Goal: Task Accomplishment & Management: Manage account settings

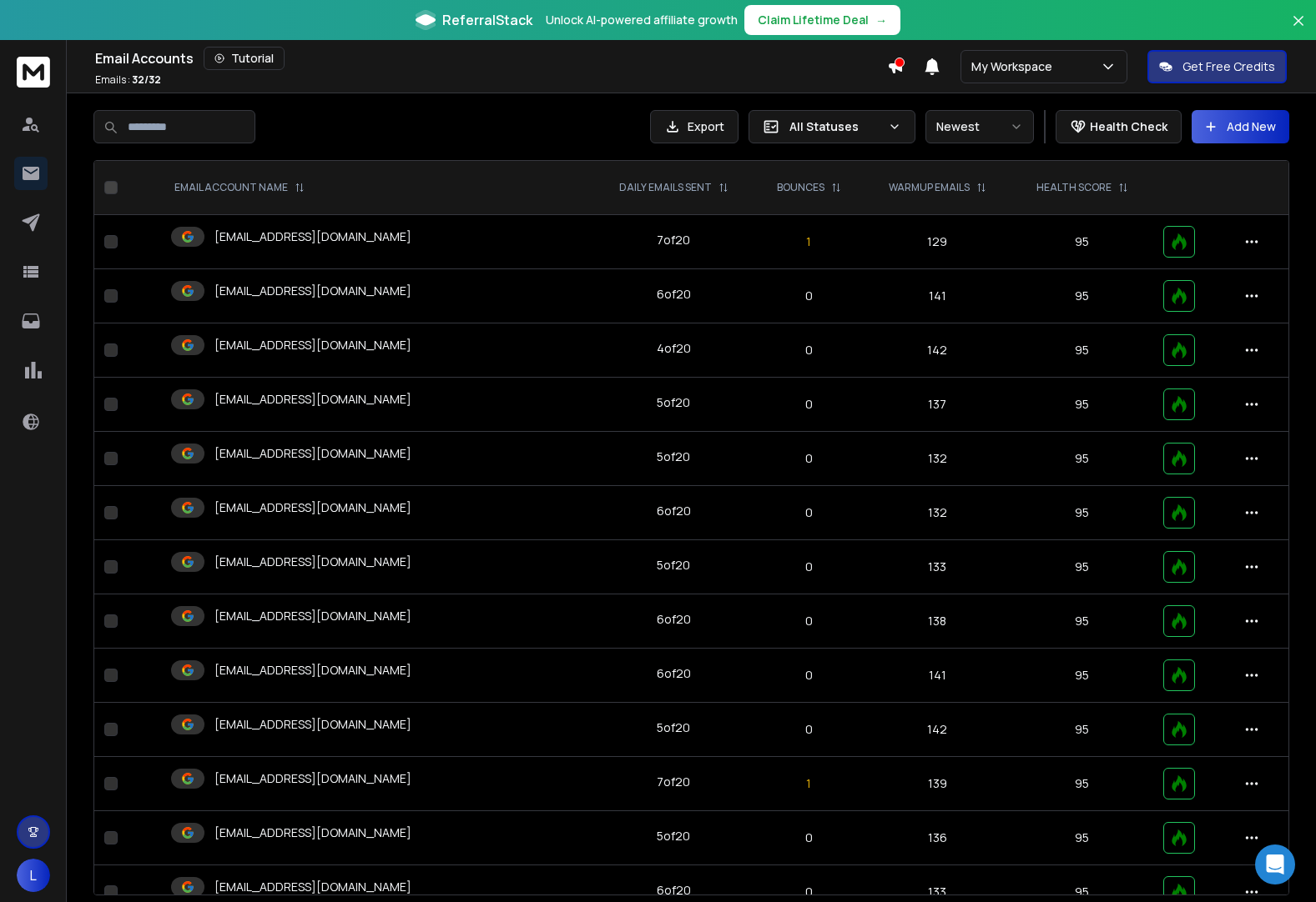
click at [299, 248] on td "[EMAIL_ADDRESS][DOMAIN_NAME]" at bounding box center [376, 242] width 431 height 54
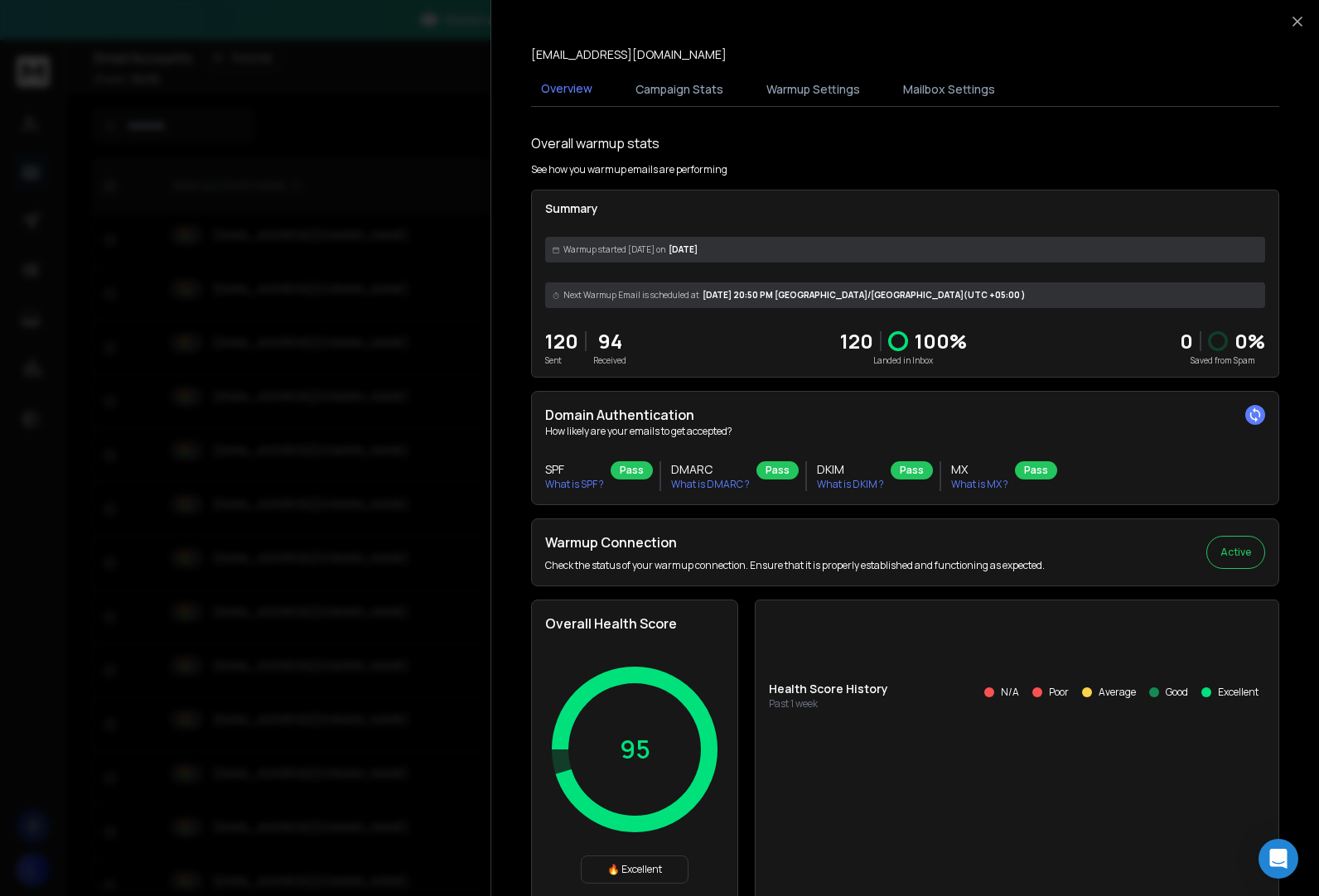
click at [404, 239] on div at bounding box center [659, 448] width 1319 height 896
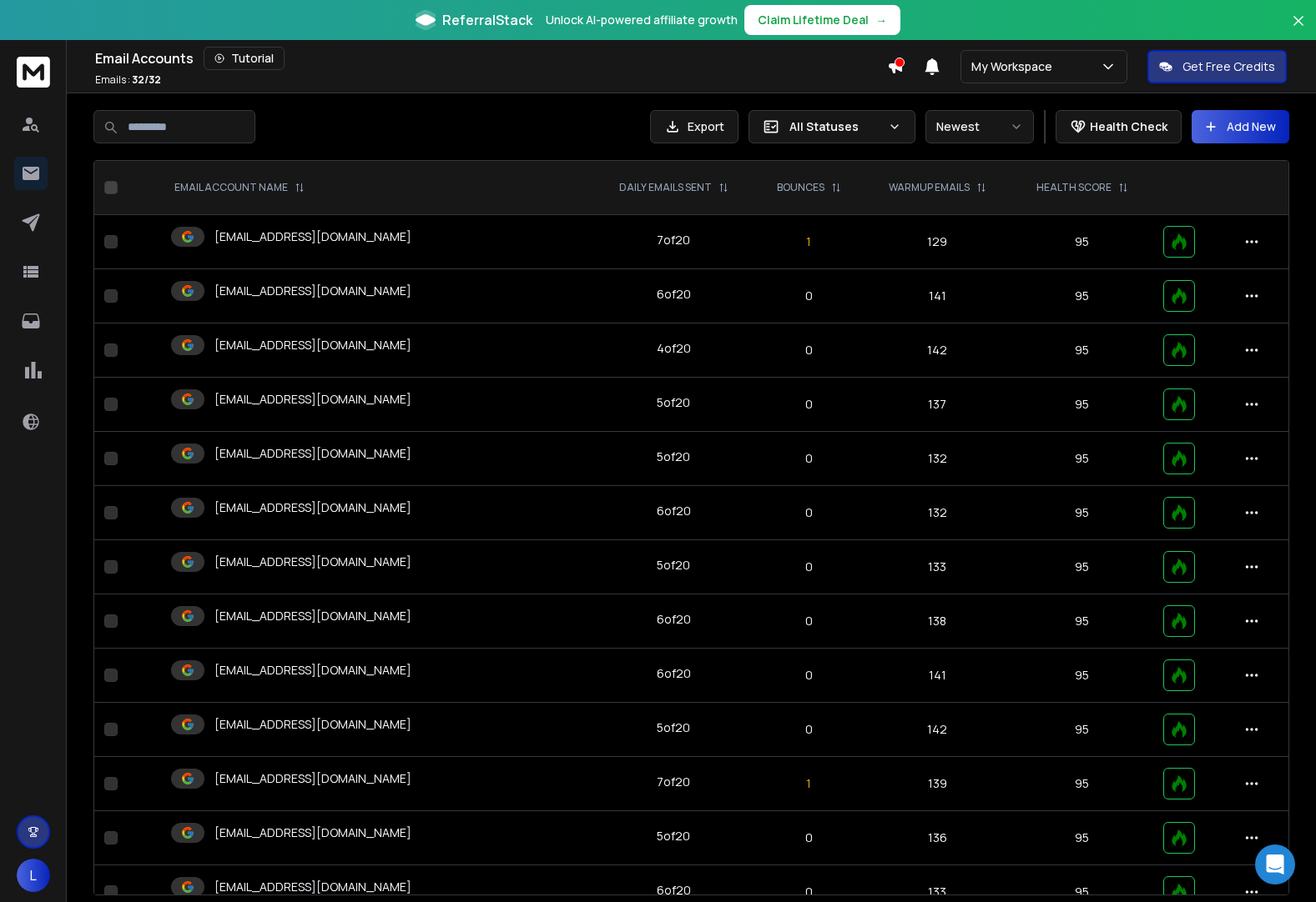
click at [330, 251] on td "[EMAIL_ADDRESS][DOMAIN_NAME]" at bounding box center [376, 242] width 431 height 54
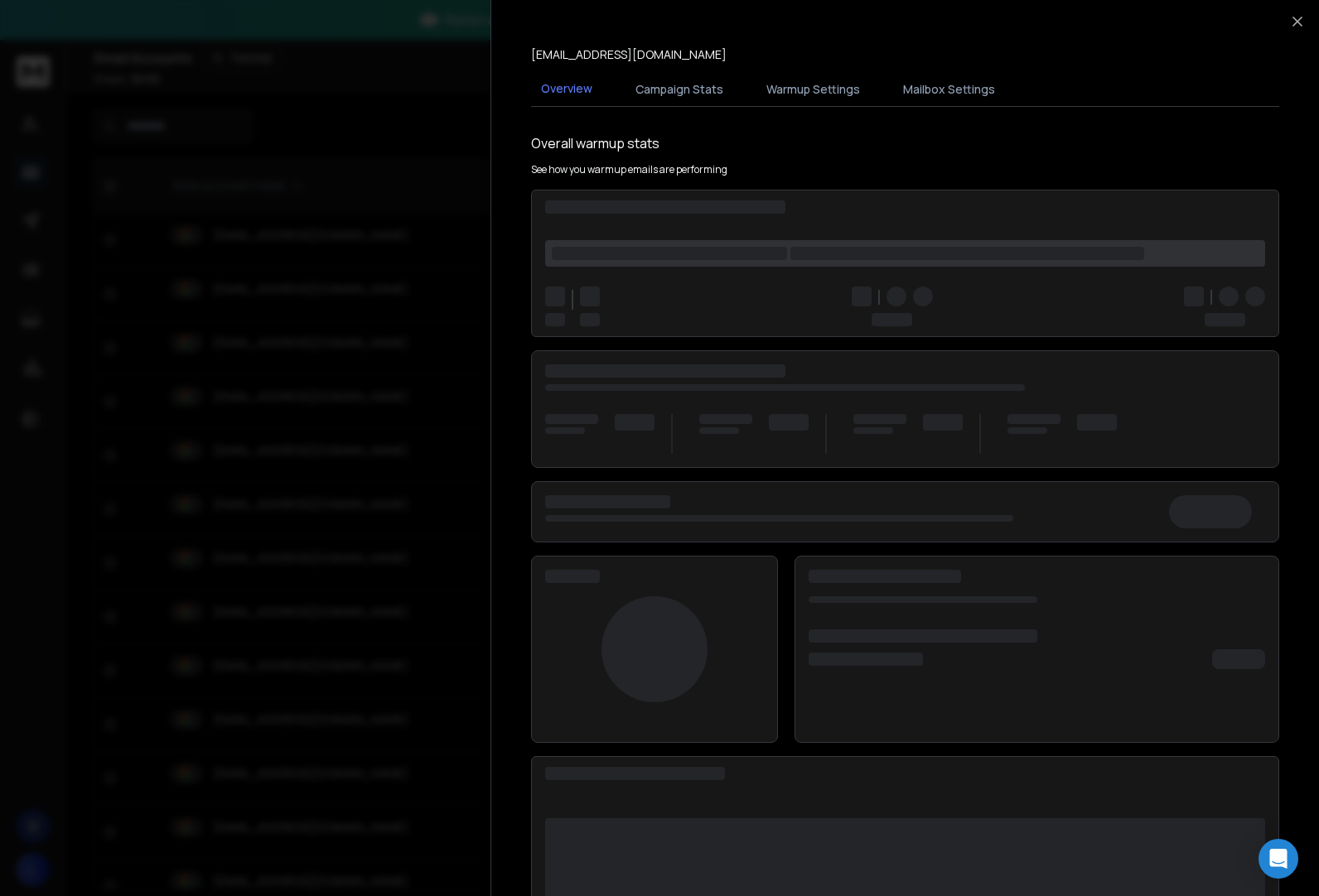
click at [943, 87] on button "Mailbox Settings" at bounding box center [948, 89] width 112 height 36
click at [573, 80] on button "Overview" at bounding box center [567, 89] width 71 height 36
click at [467, 262] on div at bounding box center [659, 448] width 1319 height 896
click at [1290, 21] on icon "button" at bounding box center [1298, 22] width 17 height 17
click at [1303, 28] on div "Multi Select Table Sheet [EMAIL_ADDRESS][DOMAIN_NAME] Overview Campaign Stats W…" at bounding box center [905, 448] width 828 height 896
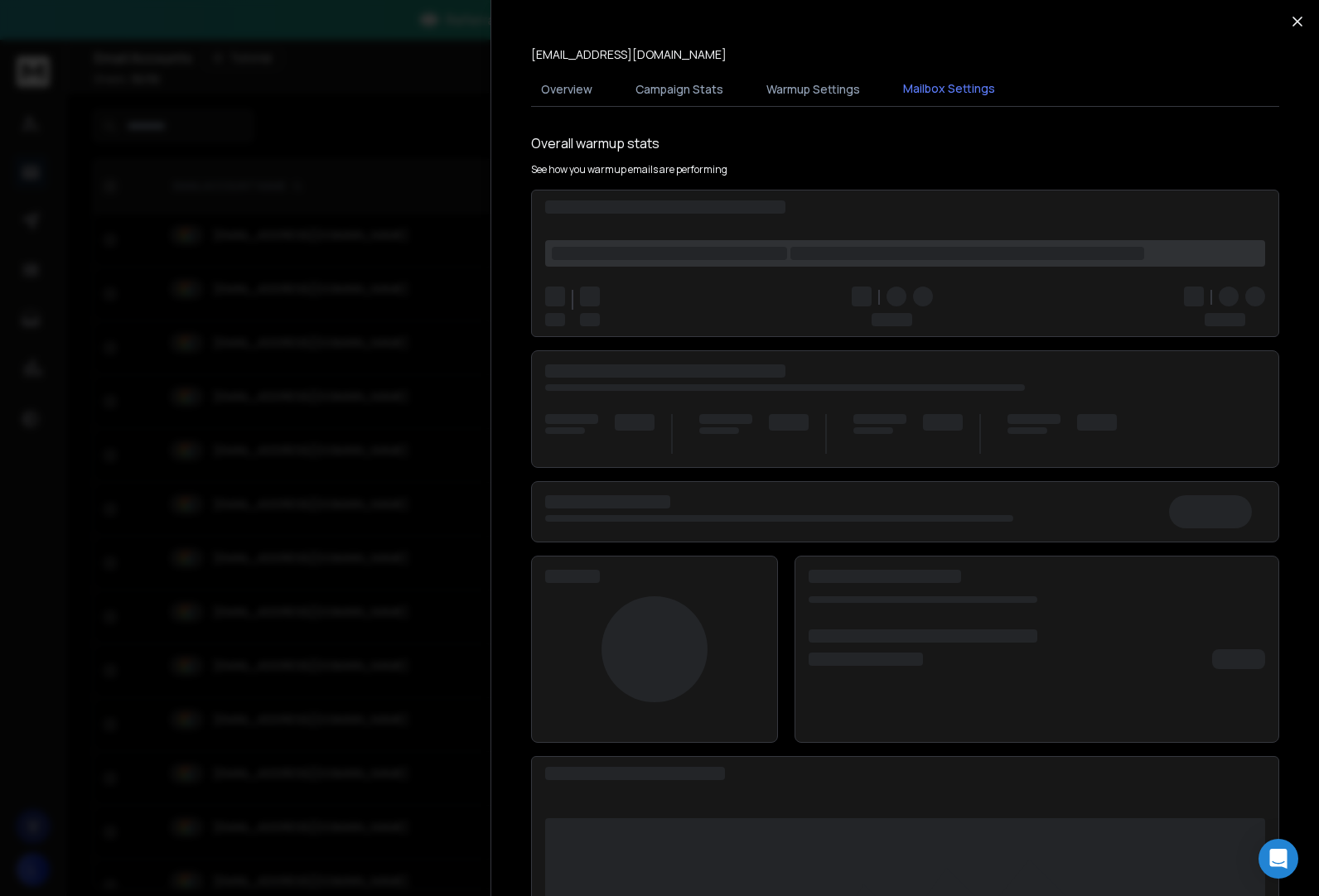
click at [1294, 25] on icon "button" at bounding box center [1298, 22] width 8 height 8
click at [1294, 21] on icon "button" at bounding box center [1298, 22] width 8 height 8
click at [1290, 16] on icon "button" at bounding box center [1298, 22] width 17 height 17
click at [1293, 17] on icon "button" at bounding box center [1298, 22] width 17 height 17
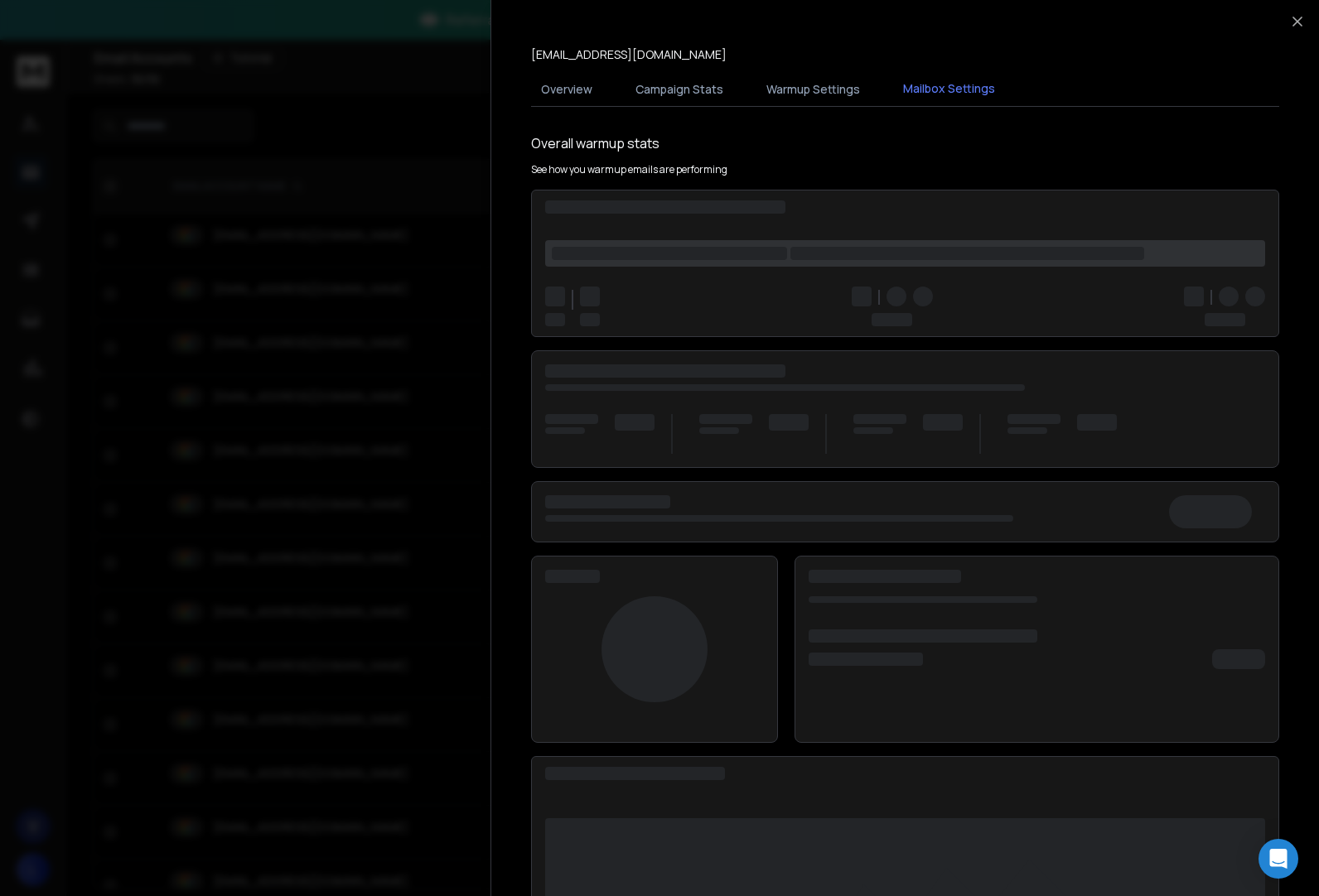
drag, startPoint x: 1293, startPoint y: 17, endPoint x: 581, endPoint y: 31, distance: 712.1
click at [1277, 27] on div "Multi Select Table Sheet [EMAIL_ADDRESS][DOMAIN_NAME] Overview Campaign Stats W…" at bounding box center [905, 448] width 828 height 896
click at [391, 82] on div at bounding box center [659, 448] width 1319 height 896
click at [393, 82] on div at bounding box center [659, 448] width 1319 height 896
drag, startPoint x: 393, startPoint y: 82, endPoint x: 386, endPoint y: 88, distance: 9.2
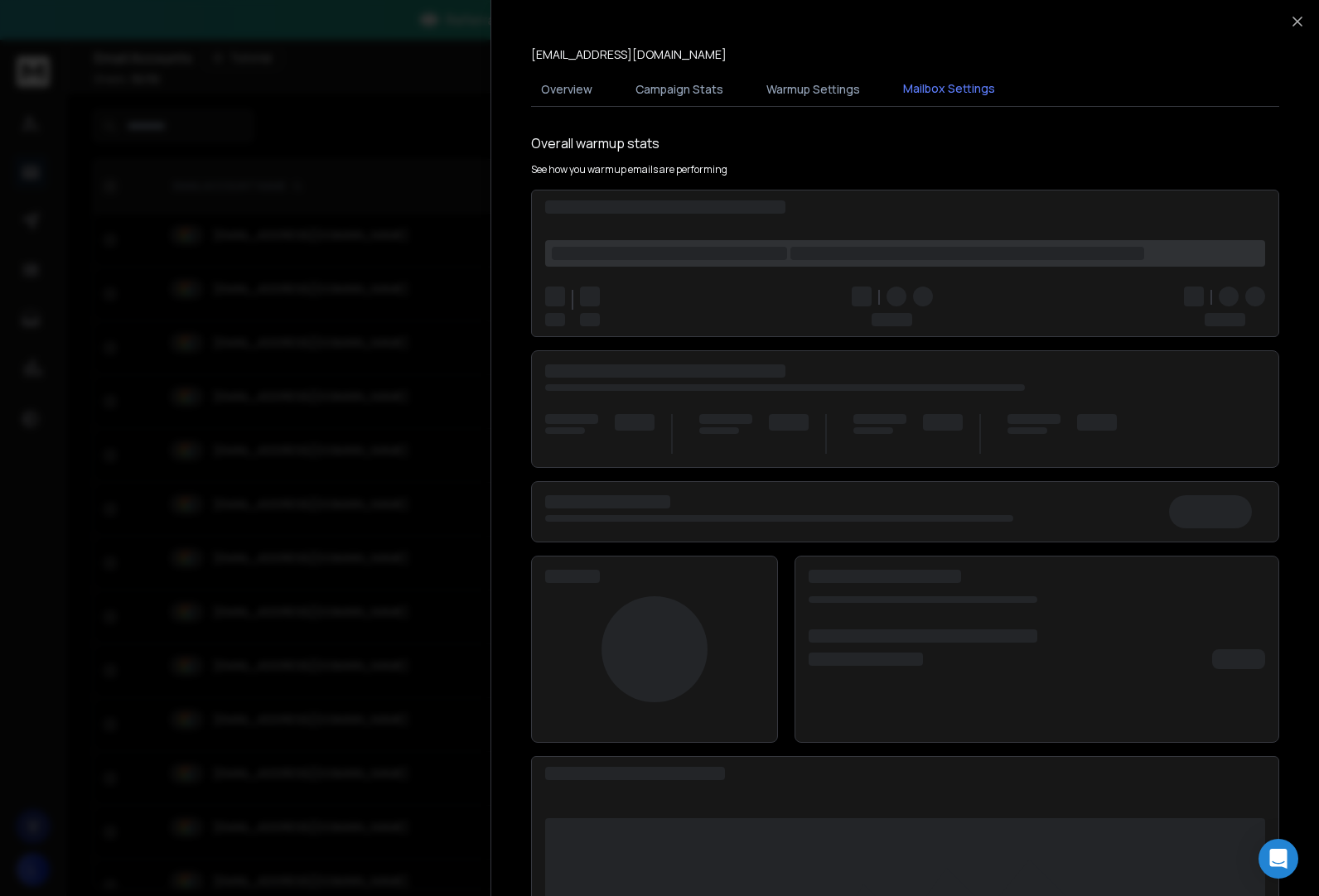
click at [386, 88] on div at bounding box center [659, 448] width 1319 height 896
click at [1296, 20] on icon "button" at bounding box center [1298, 22] width 8 height 8
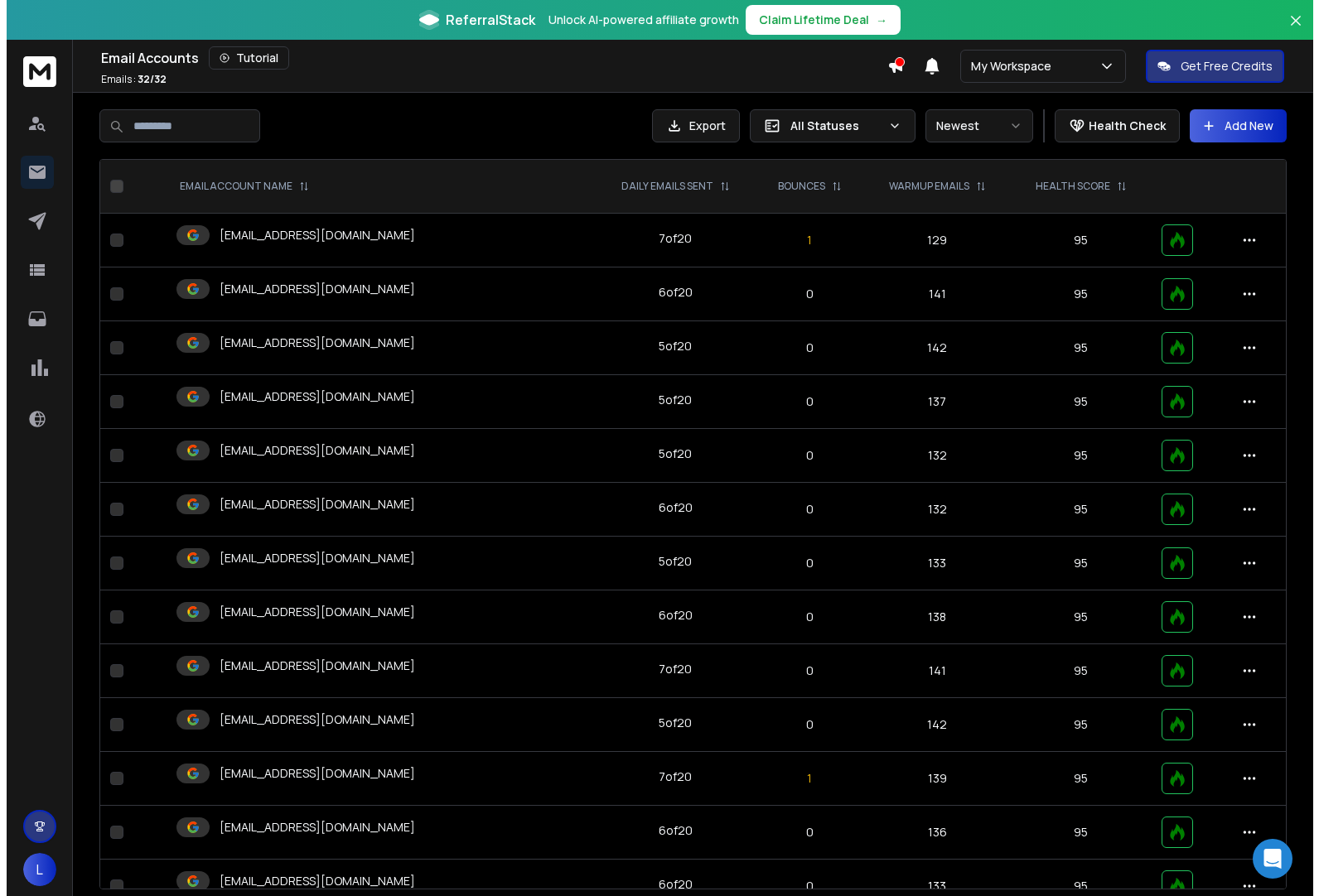
scroll to position [580, 0]
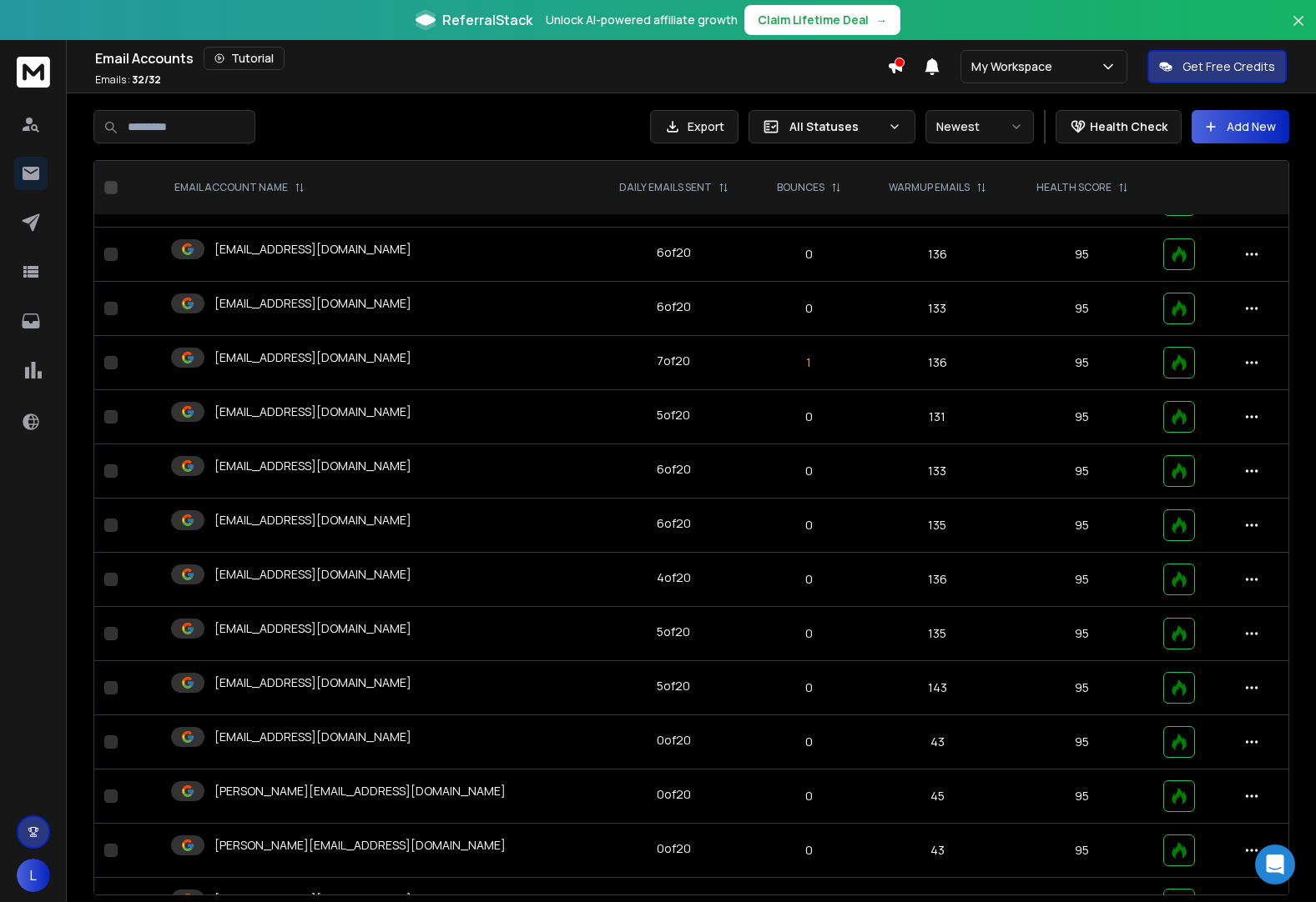
click at [260, 251] on p "[EMAIL_ADDRESS][DOMAIN_NAME]" at bounding box center [312, 250] width 197 height 17
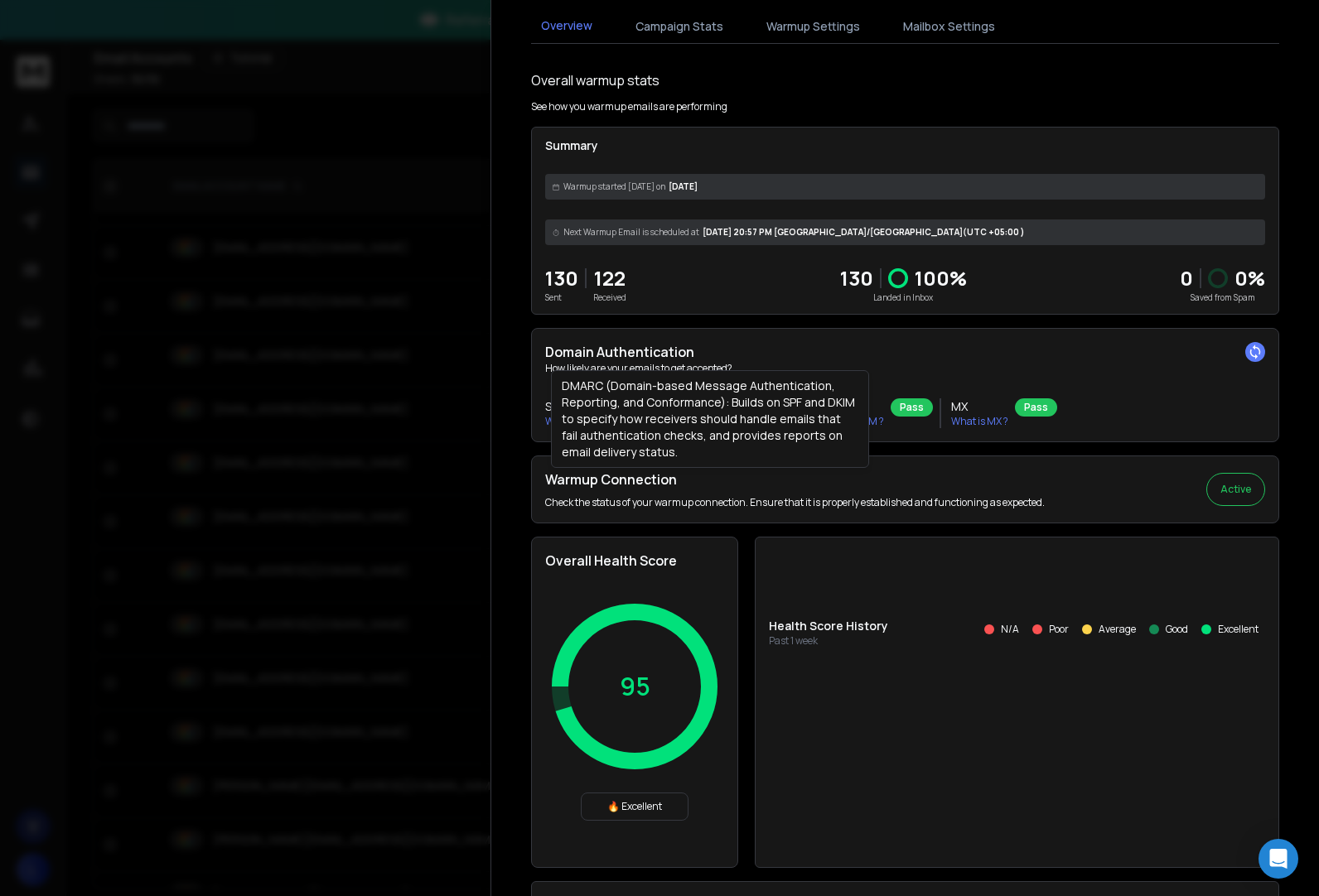
scroll to position [0, 0]
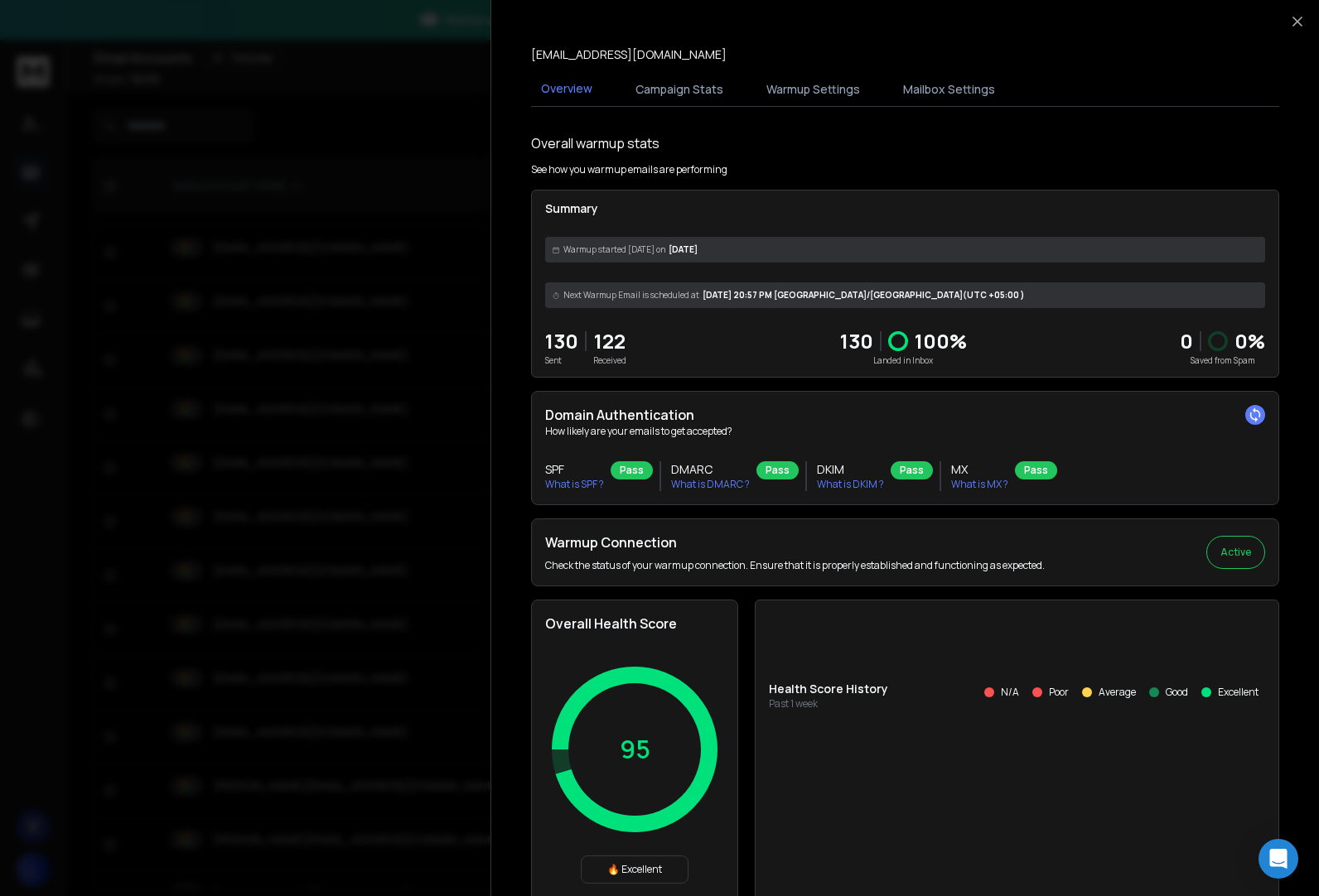
click at [924, 71] on div "marcmag@robogrowpartners.com Overview Campaign Stats Warmup Settings Mailbox Se…" at bounding box center [906, 515] width 788 height 989
click at [925, 84] on button "Mailbox Settings" at bounding box center [948, 89] width 112 height 36
click at [914, 81] on button "Mailbox Settings" at bounding box center [948, 89] width 112 height 38
click at [914, 77] on button "Mailbox Settings" at bounding box center [948, 89] width 112 height 38
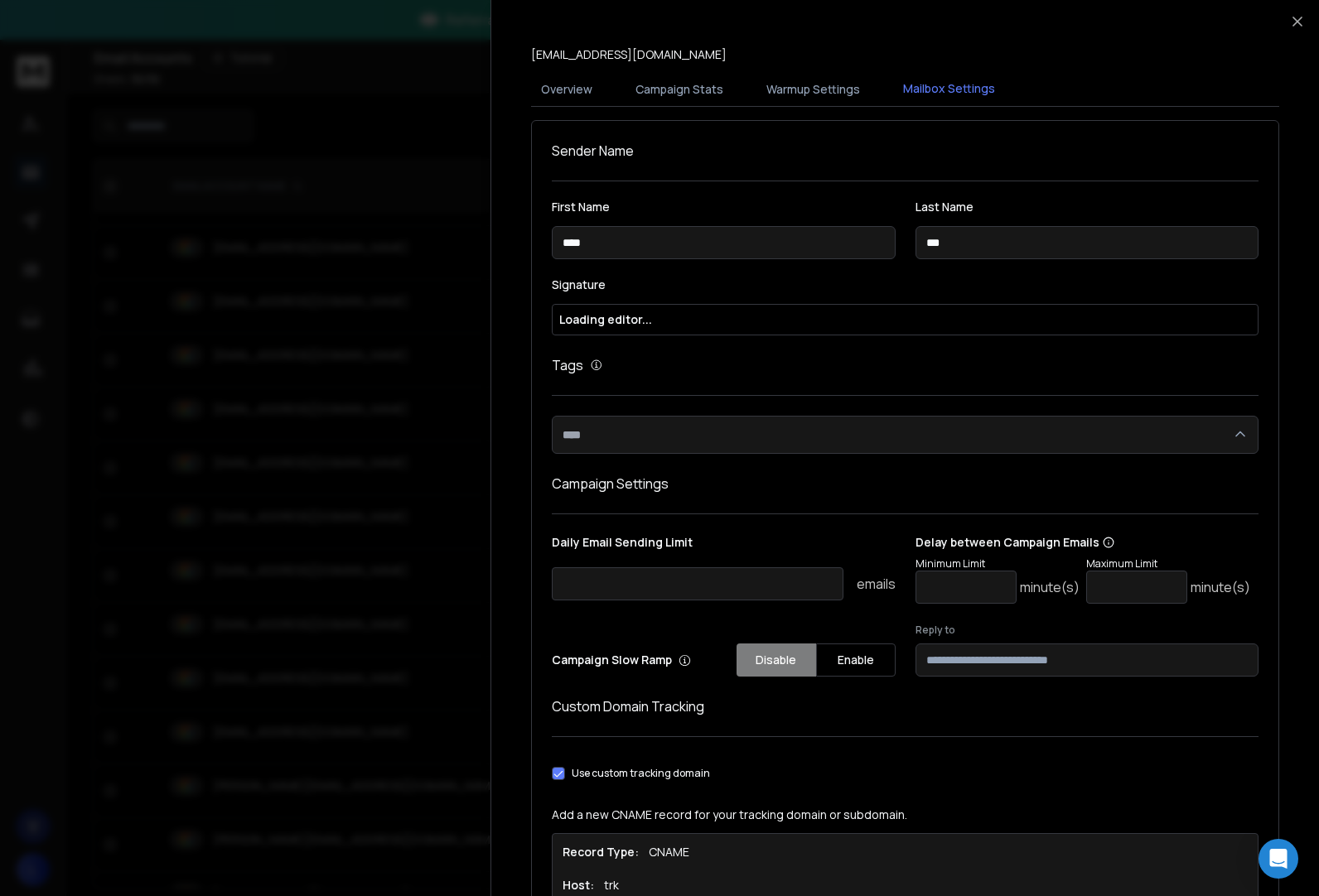
click at [655, 329] on div "Loading editor..." at bounding box center [905, 320] width 707 height 32
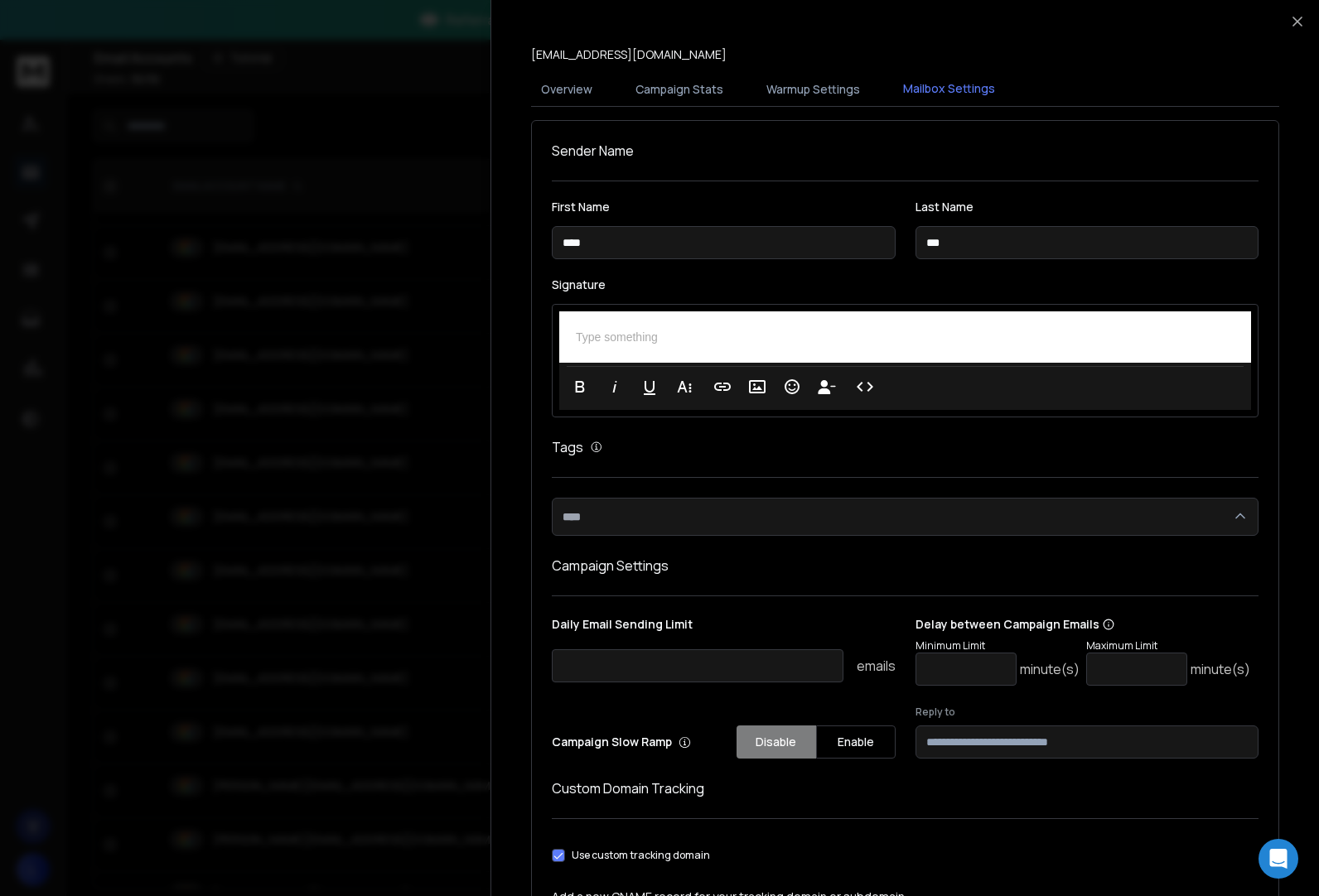
click at [1009, 736] on input "text" at bounding box center [1088, 743] width 344 height 34
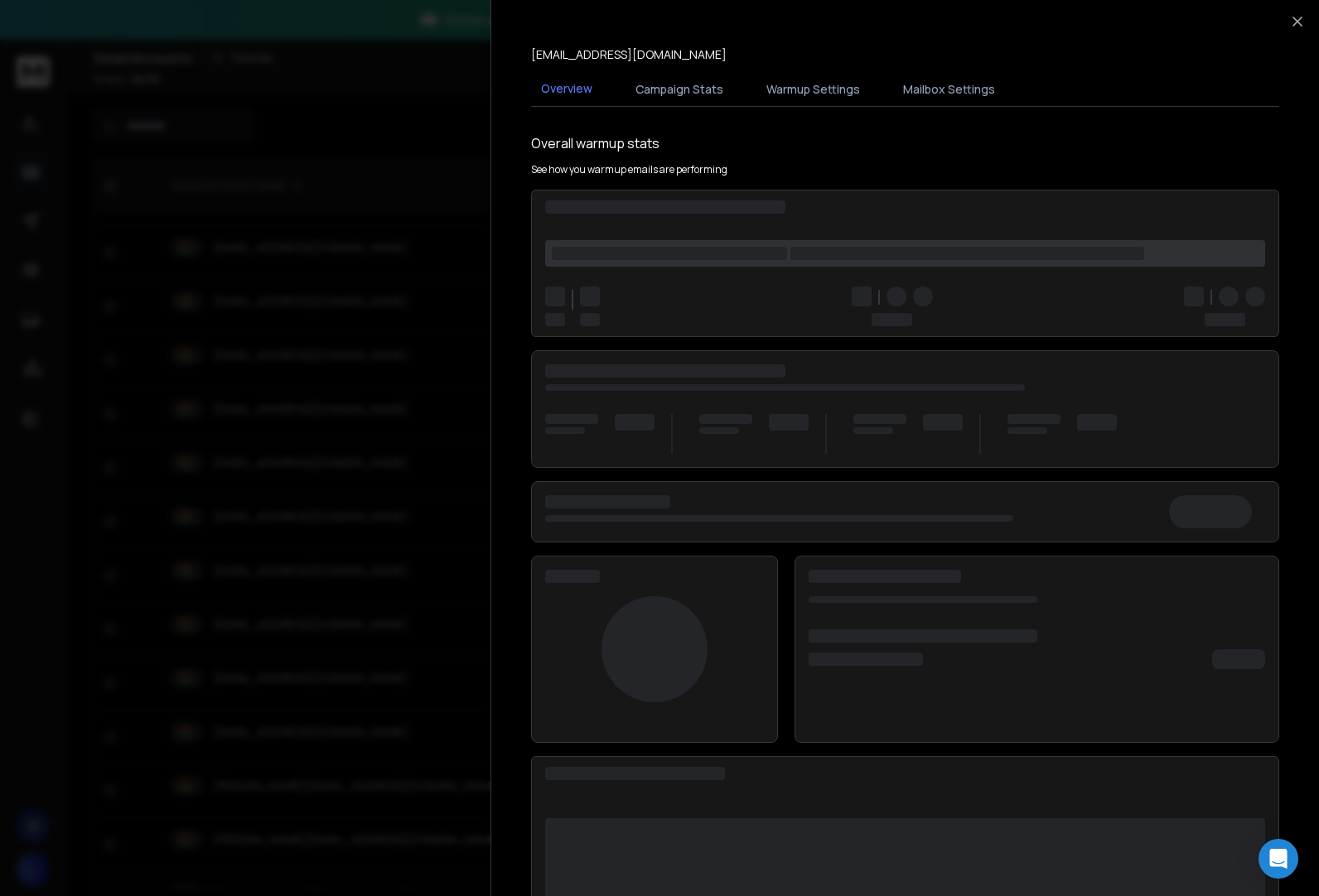
click at [371, 511] on div at bounding box center [659, 448] width 1319 height 896
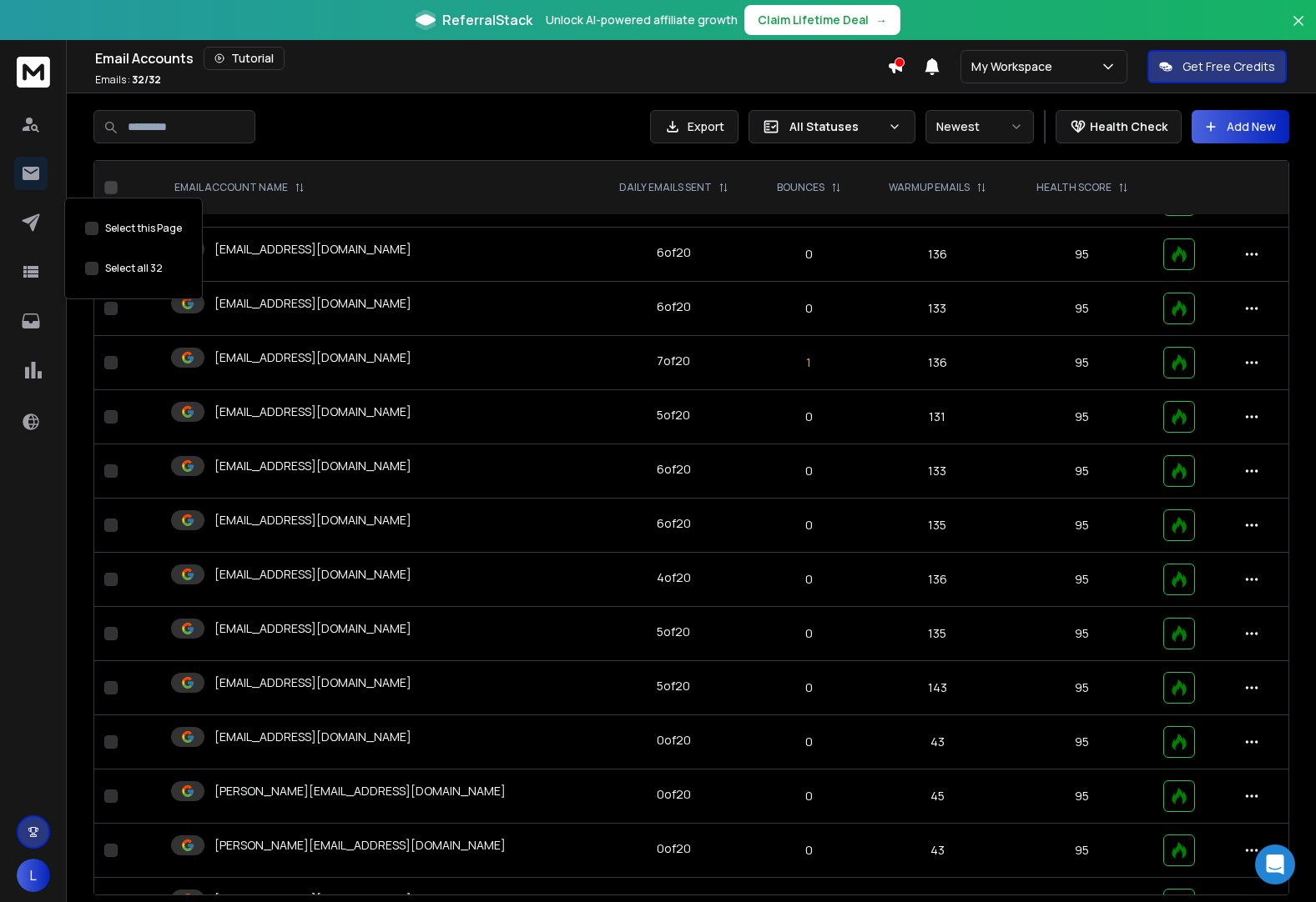
click at [106, 182] on button "Select this Page" at bounding box center [111, 187] width 14 height 14
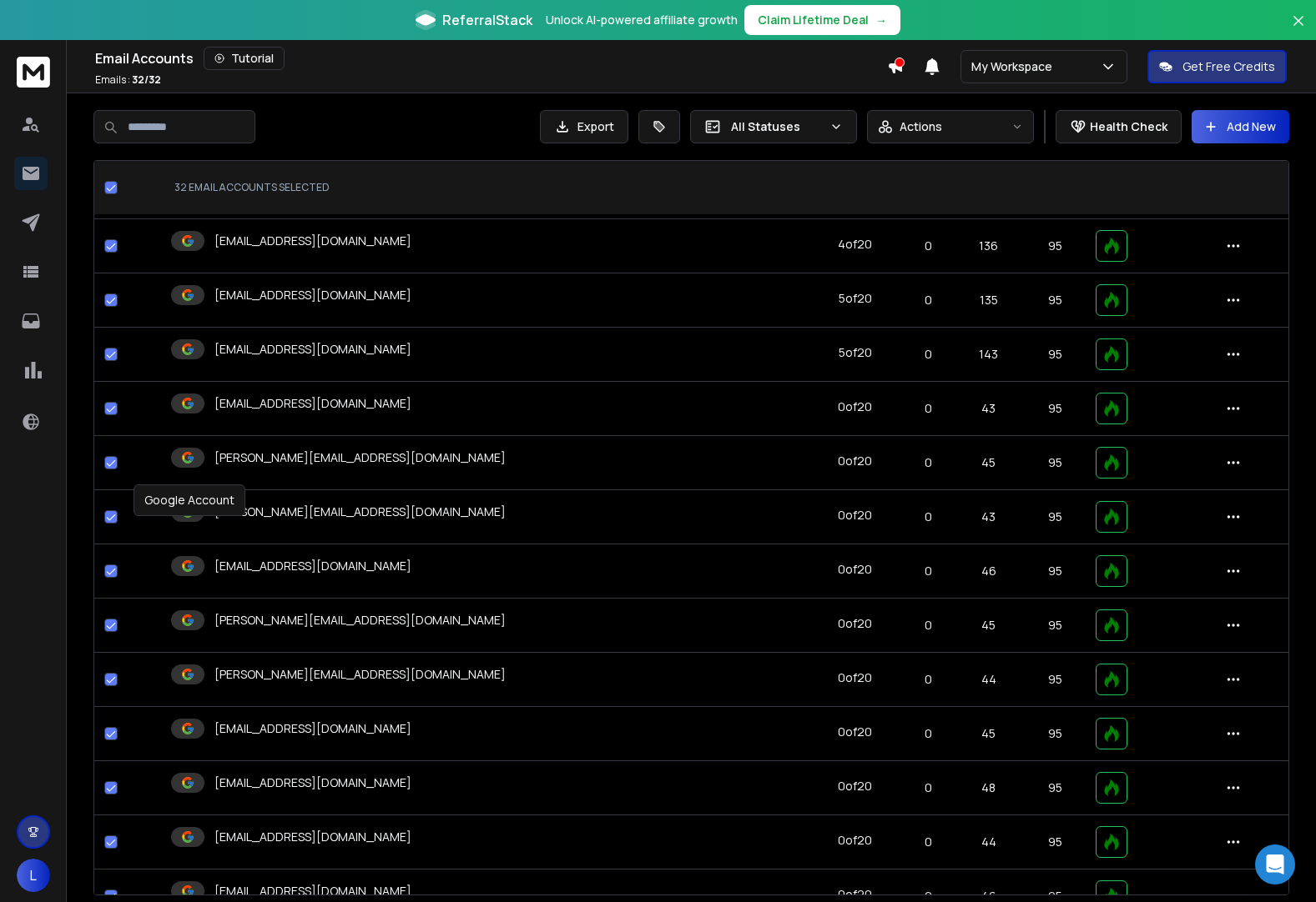
scroll to position [1067, 0]
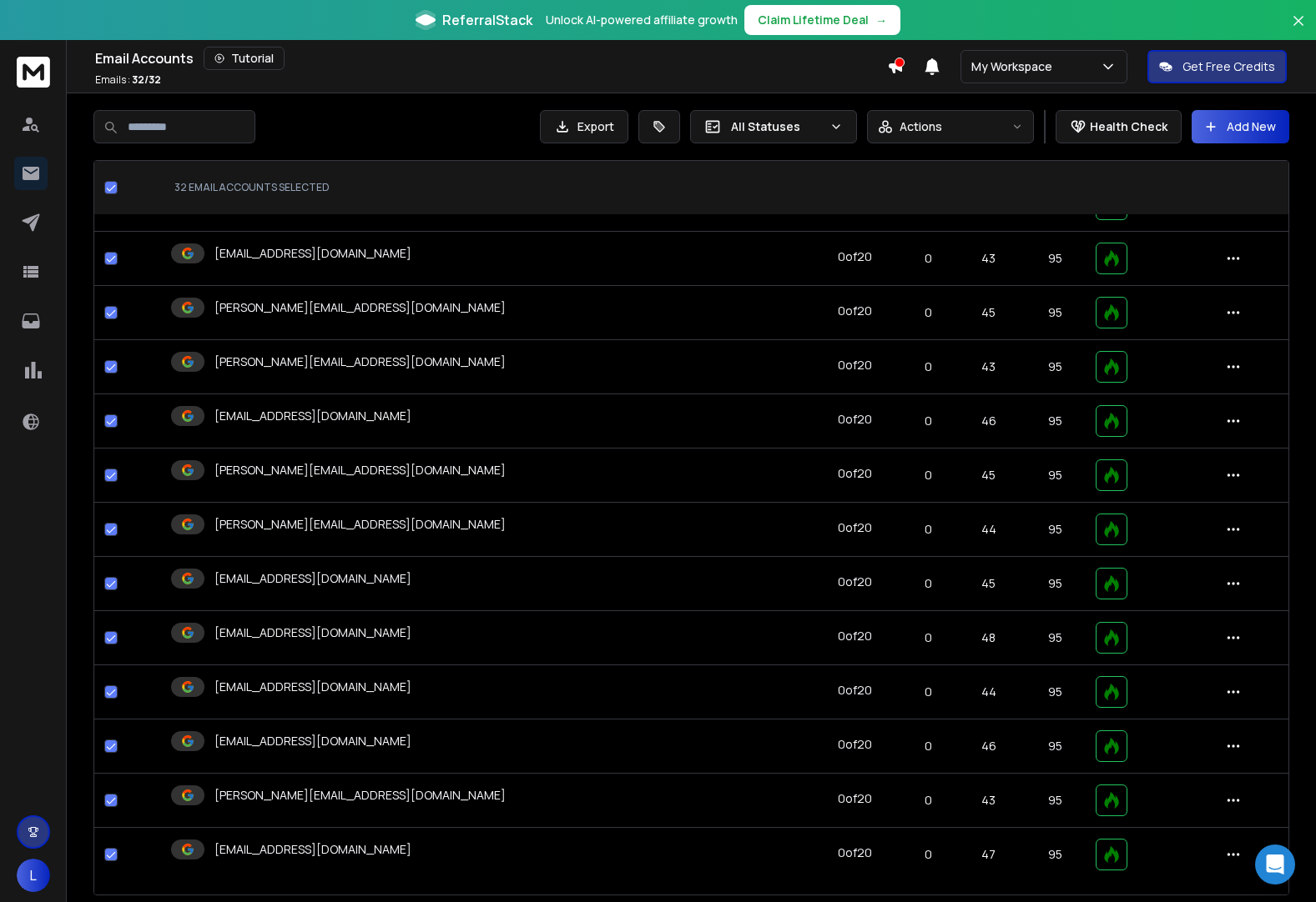
drag, startPoint x: 112, startPoint y: 857, endPoint x: 112, endPoint y: 840, distance: 17.0
click at [112, 856] on button "button" at bounding box center [111, 855] width 14 height 14
drag, startPoint x: 110, startPoint y: 805, endPoint x: 109, endPoint y: 767, distance: 38.0
click at [110, 803] on button "button" at bounding box center [111, 801] width 14 height 14
click at [108, 751] on button "button" at bounding box center [111, 747] width 14 height 14
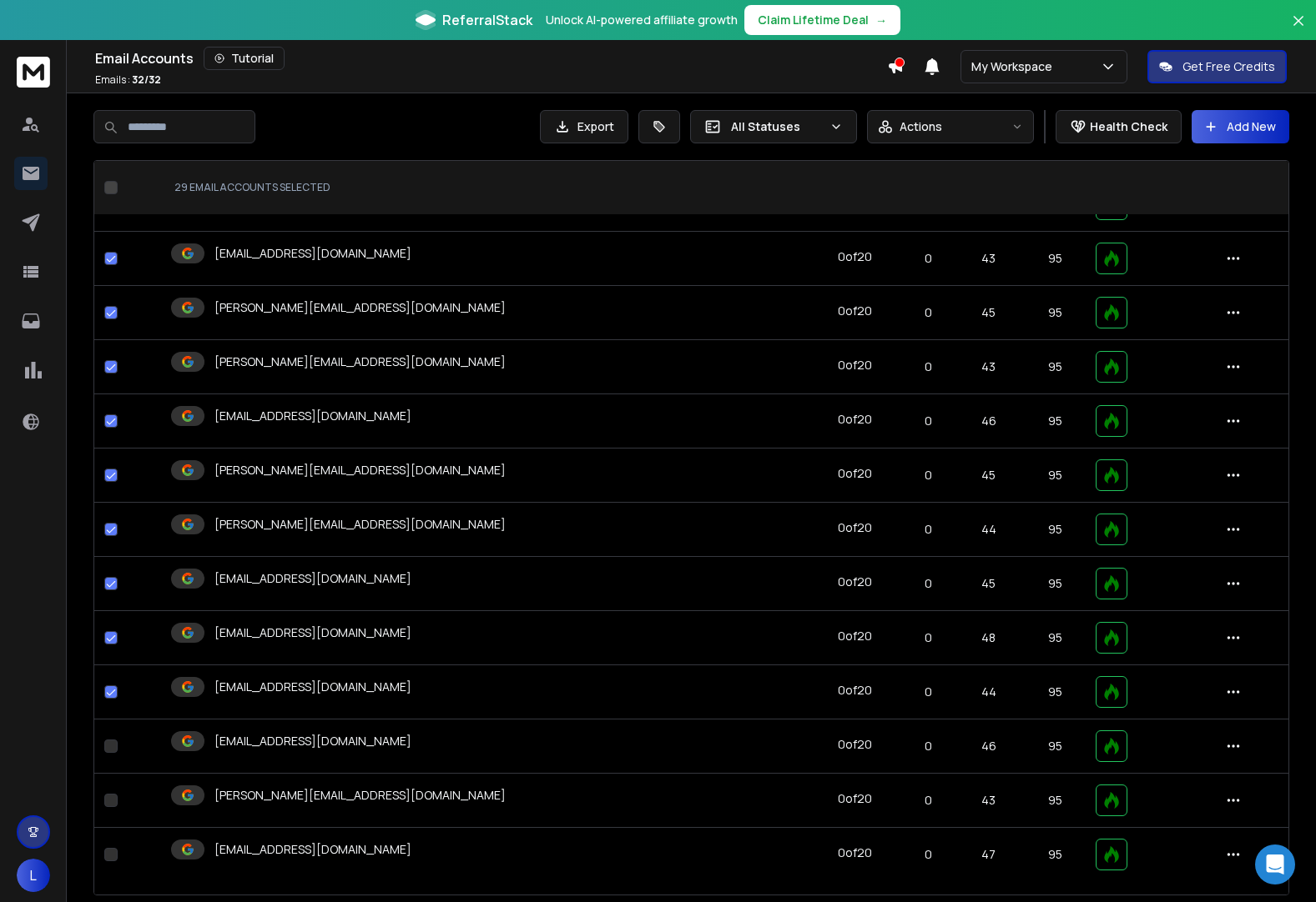
click at [112, 695] on button "button" at bounding box center [111, 692] width 14 height 14
click at [109, 640] on button "button" at bounding box center [111, 638] width 14 height 14
click at [111, 576] on td at bounding box center [127, 584] width 67 height 54
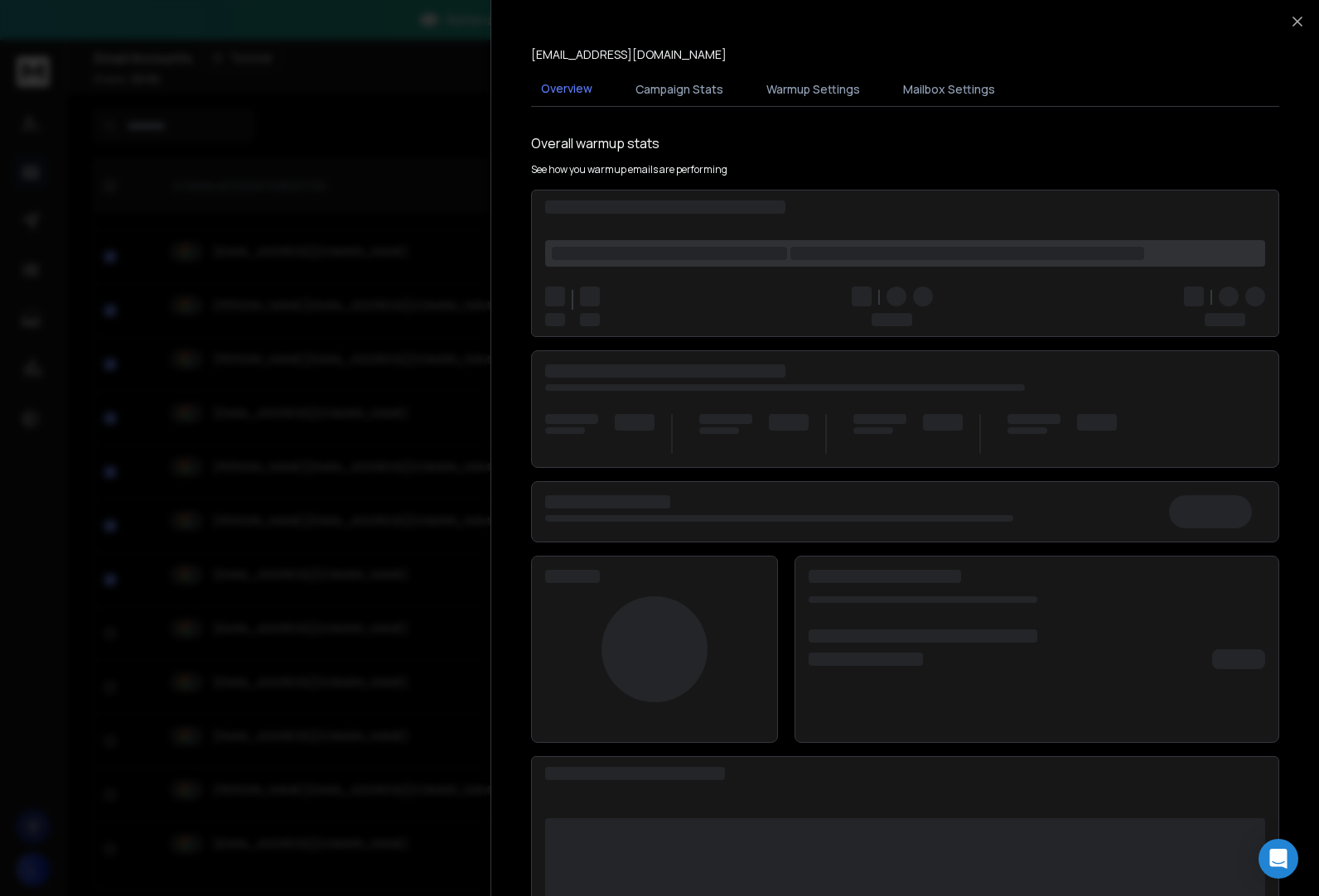
click at [109, 530] on div at bounding box center [659, 448] width 1319 height 896
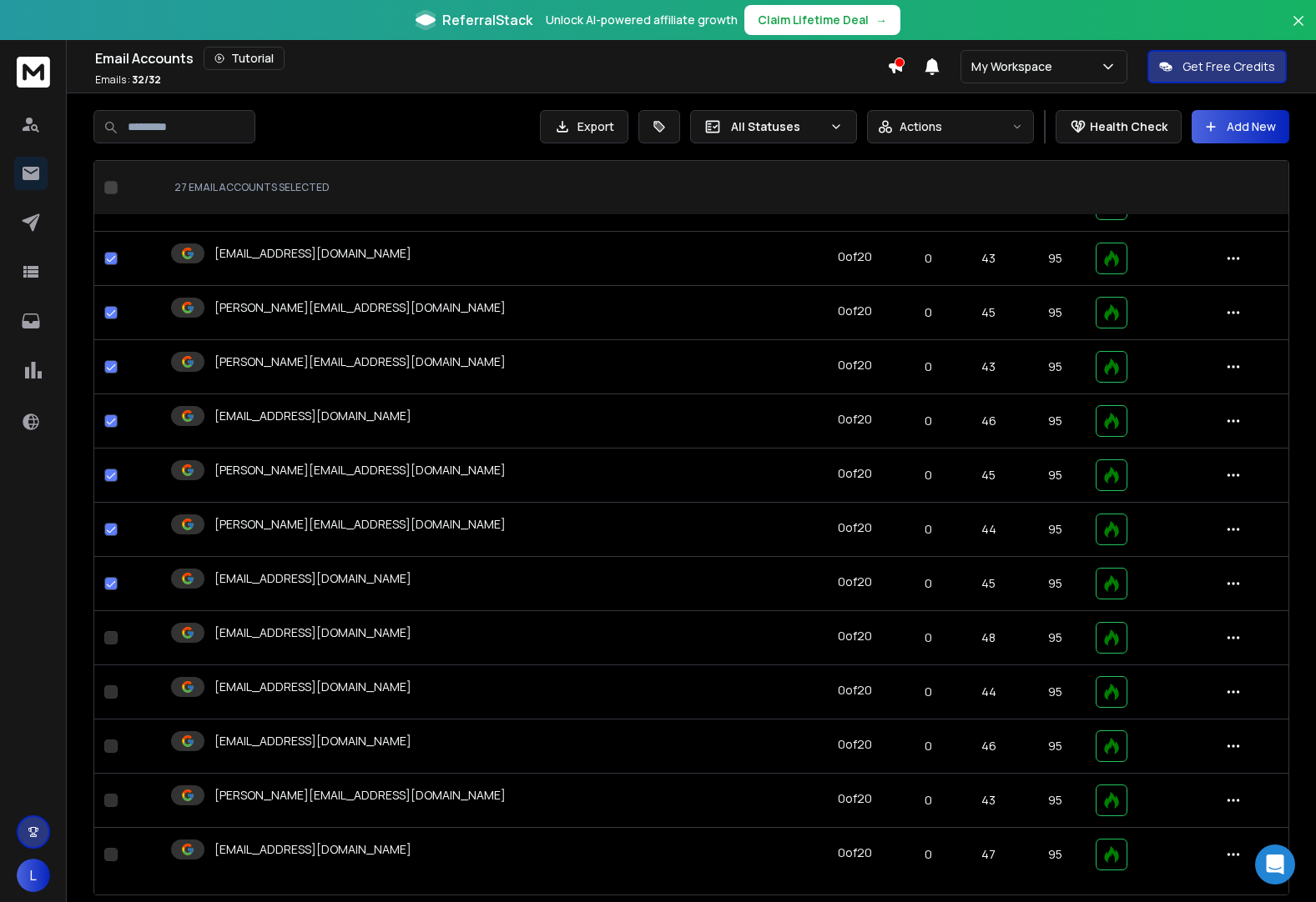
click at [109, 578] on button "button" at bounding box center [111, 584] width 14 height 14
click at [111, 527] on button "button" at bounding box center [111, 530] width 14 height 14
click at [107, 481] on button "button" at bounding box center [111, 475] width 14 height 14
click at [113, 414] on button "button" at bounding box center [111, 421] width 14 height 14
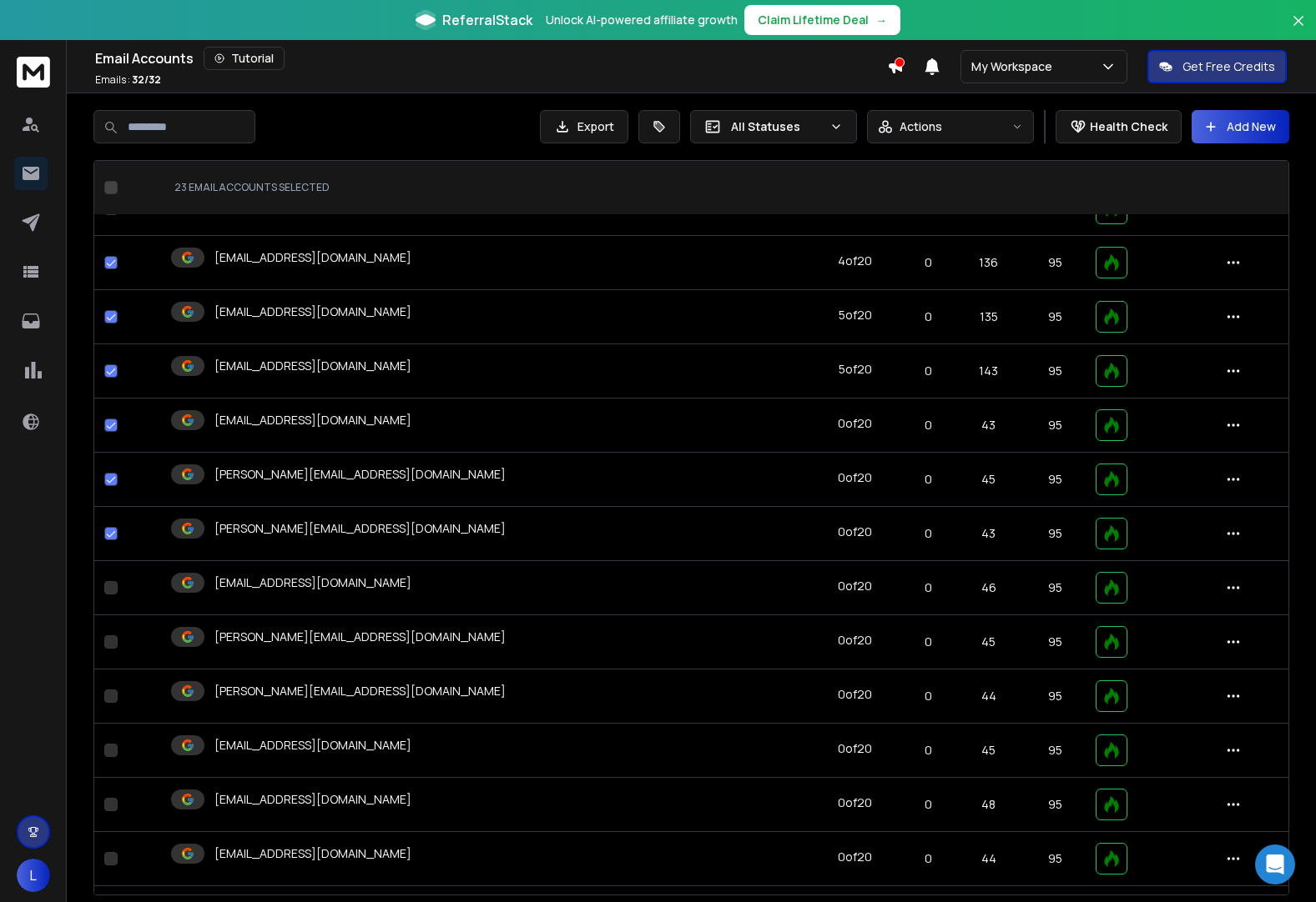
click at [110, 535] on button "button" at bounding box center [111, 534] width 14 height 14
click at [112, 486] on td at bounding box center [127, 480] width 67 height 54
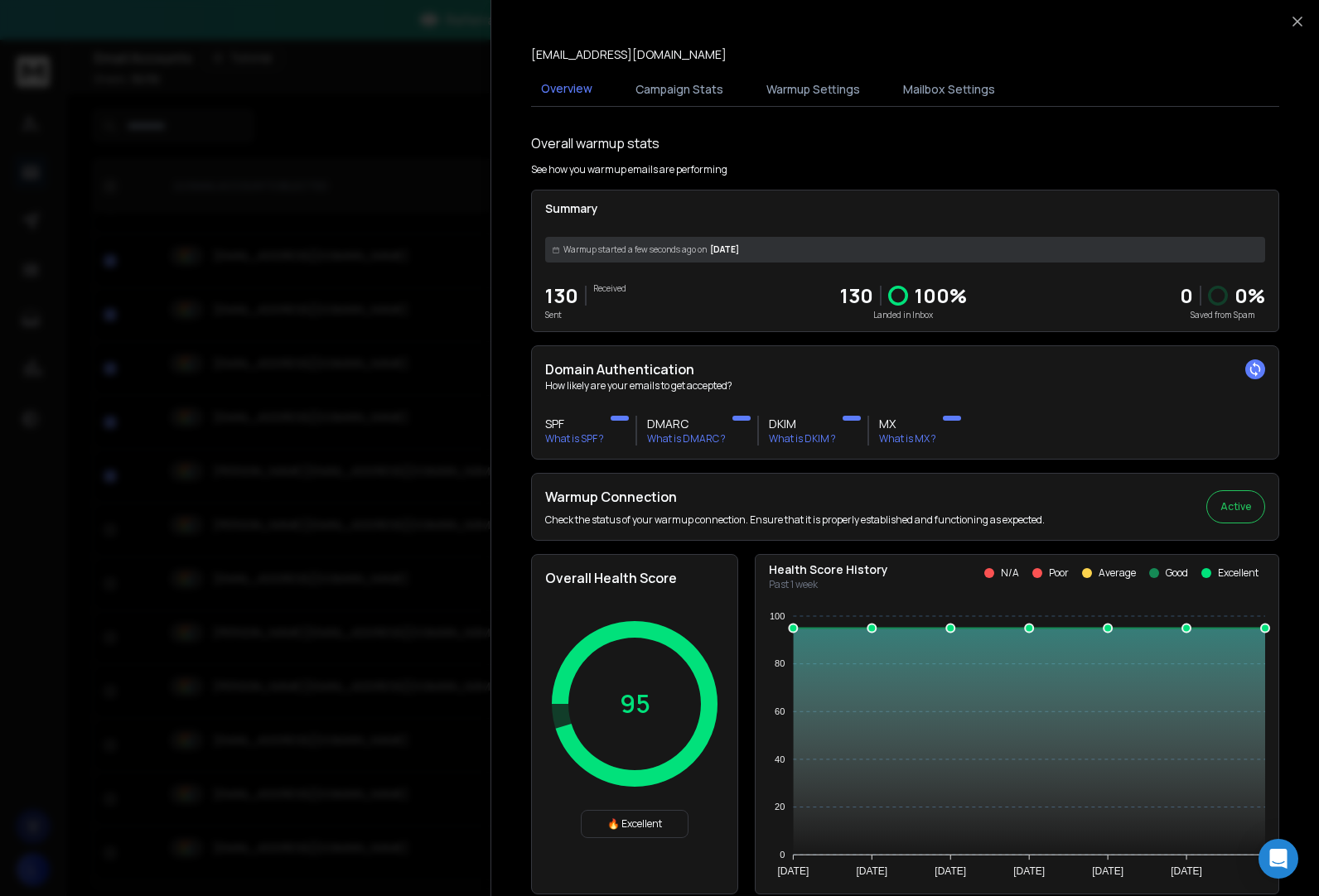
click at [116, 421] on div at bounding box center [659, 448] width 1319 height 896
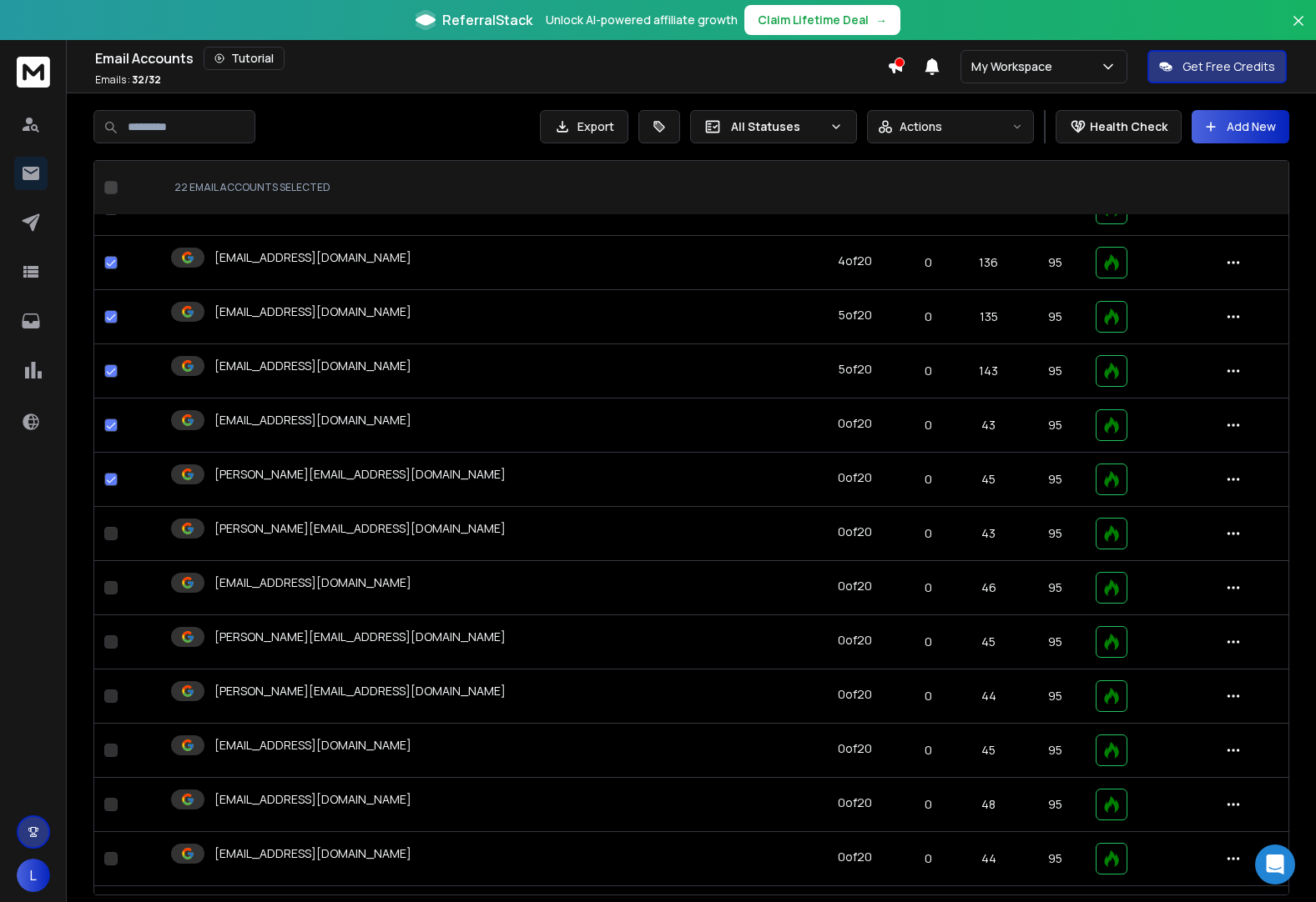
click at [111, 481] on button "button" at bounding box center [111, 479] width 14 height 14
click at [111, 419] on button "button" at bounding box center [111, 425] width 14 height 14
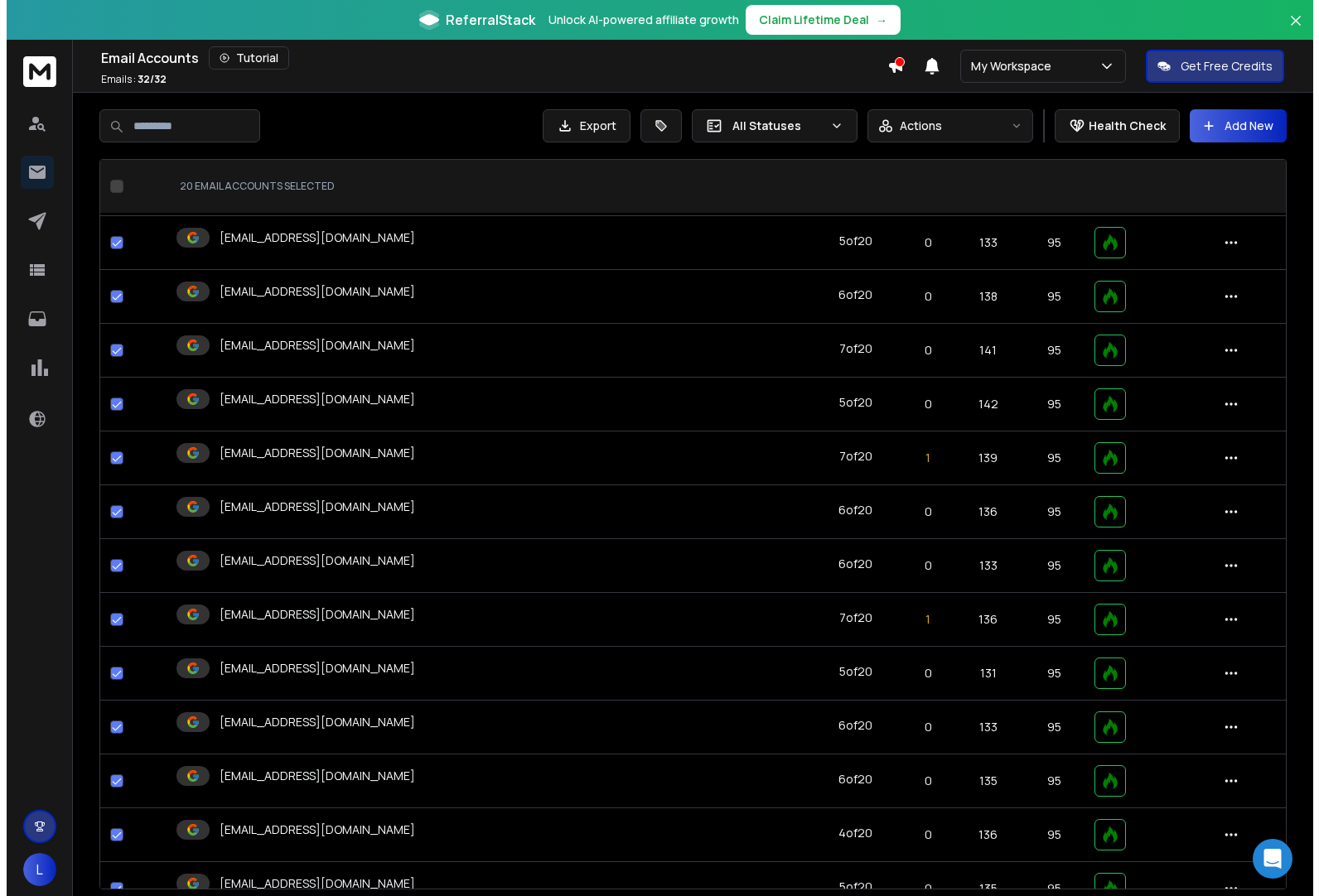
scroll to position [0, 0]
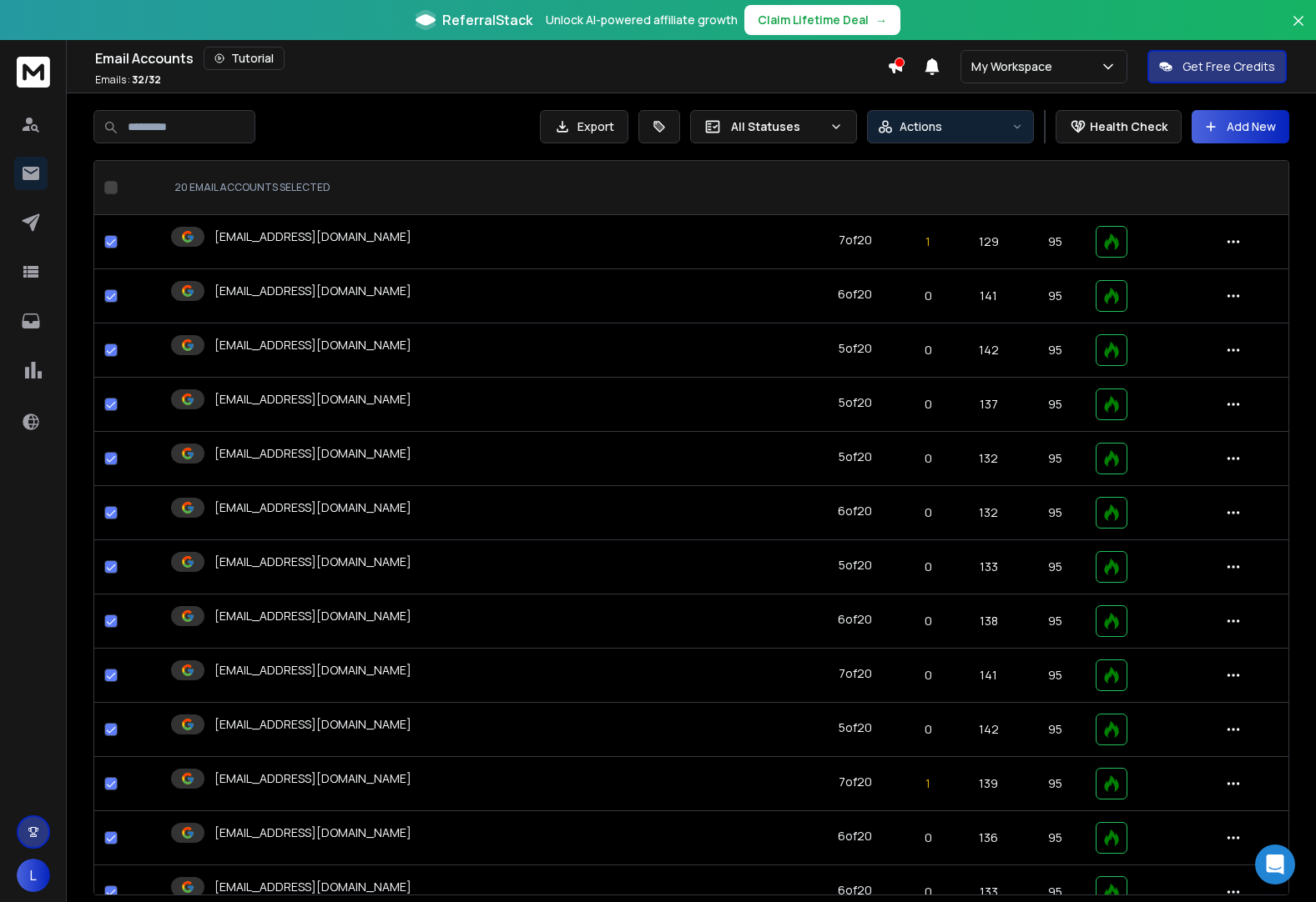
click at [916, 127] on p "Actions" at bounding box center [920, 127] width 42 height 17
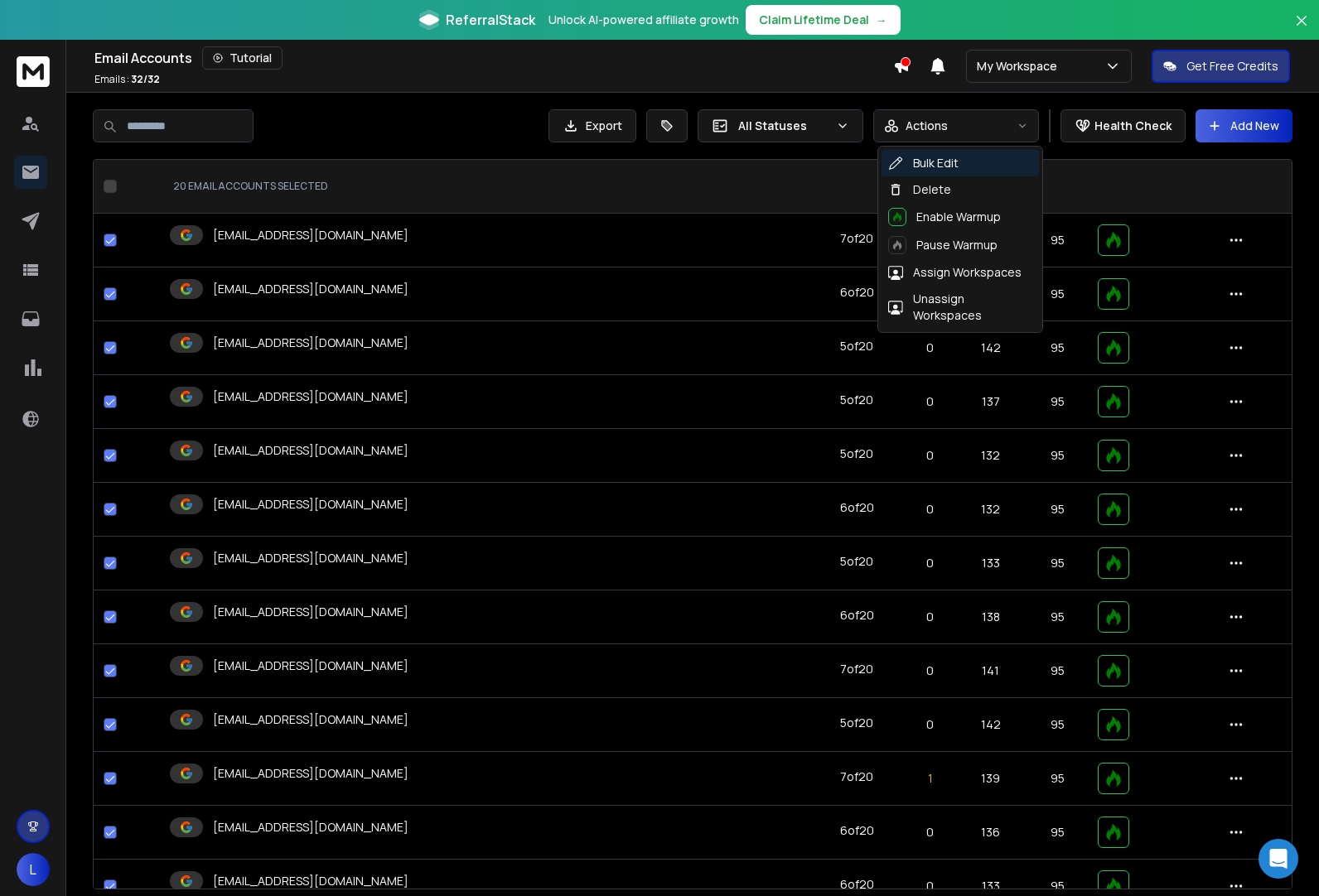
click at [936, 163] on div "Bulk Edit" at bounding box center [924, 163] width 70 height 17
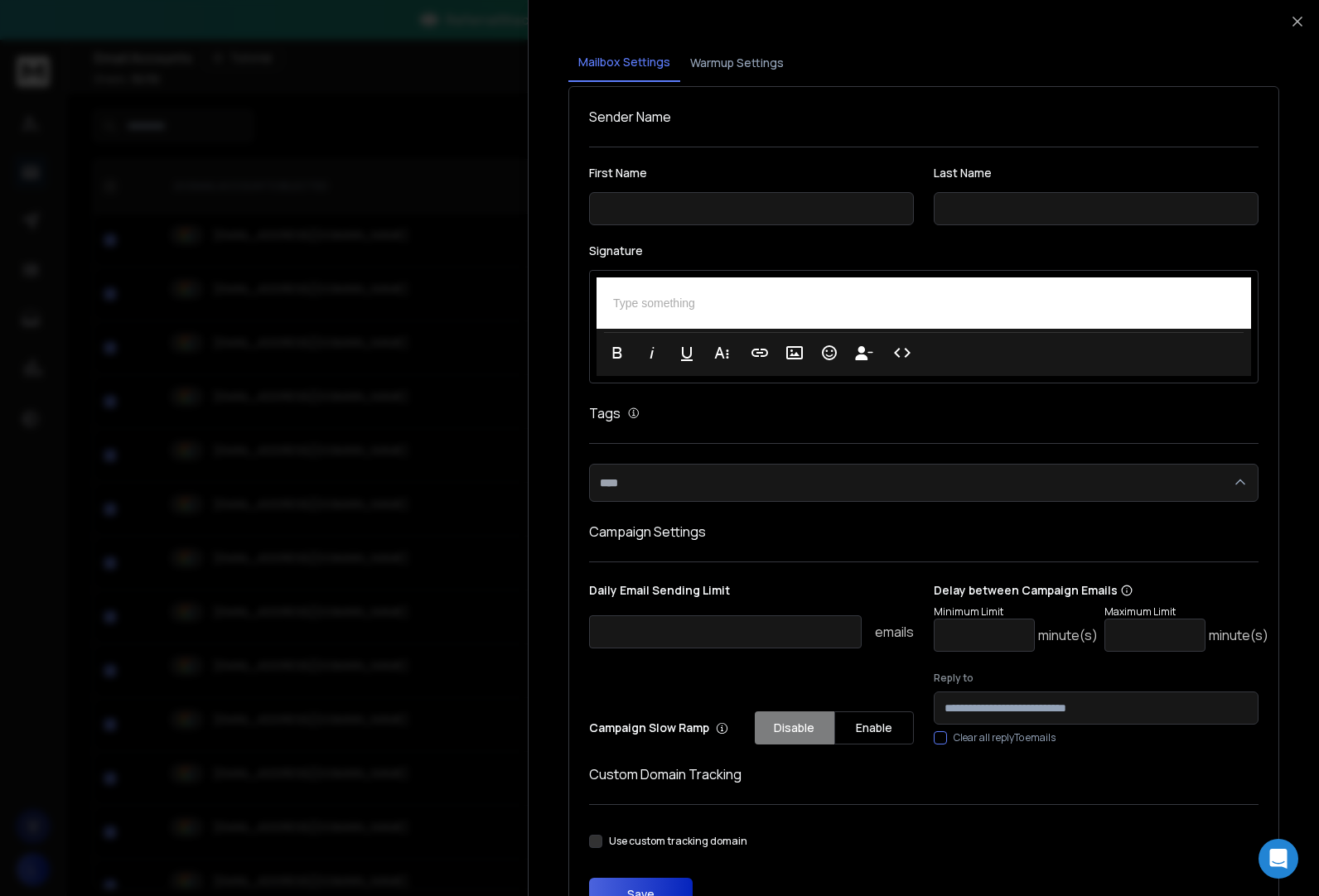
click at [1010, 709] on input "text" at bounding box center [1096, 708] width 325 height 34
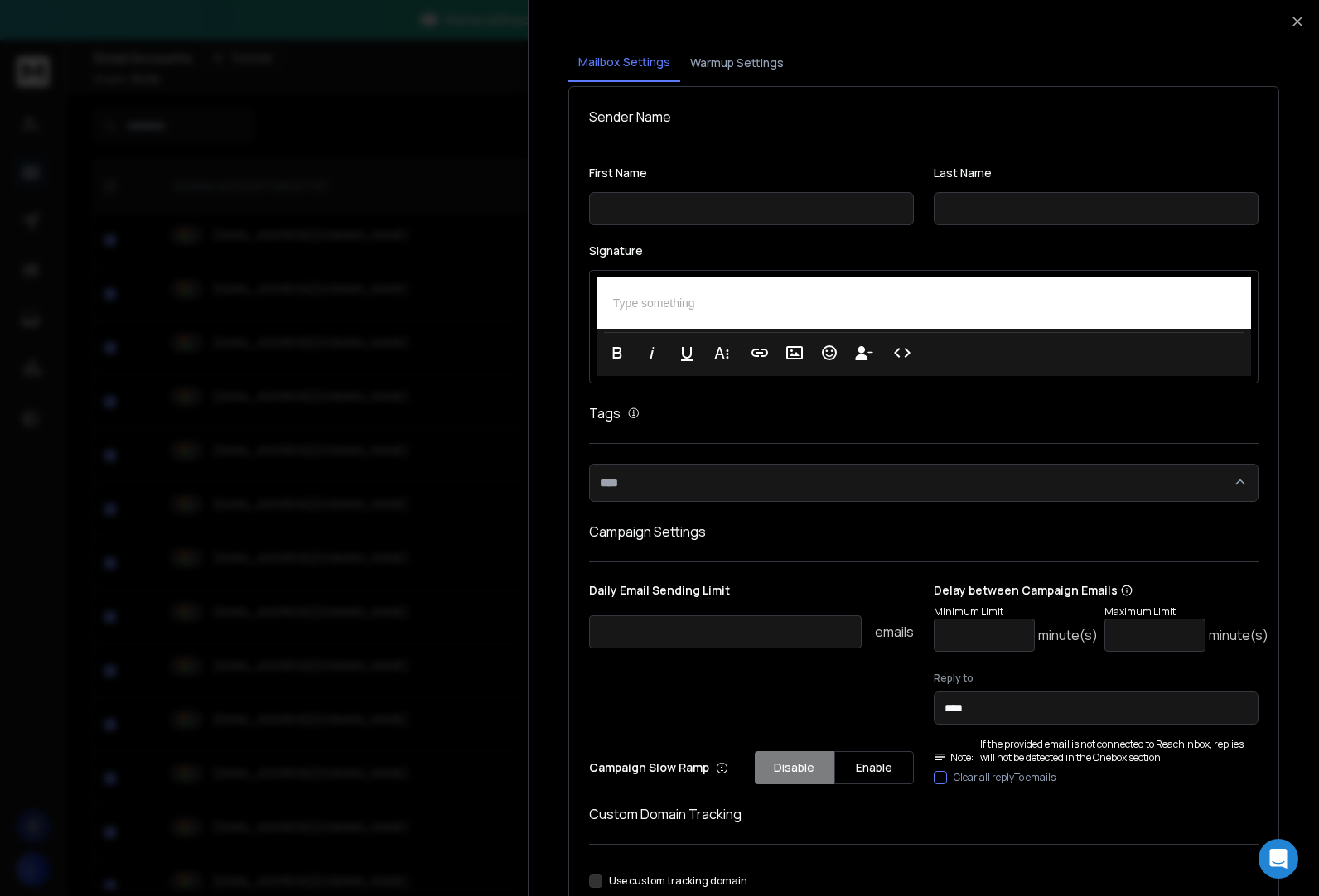
type input "**********"
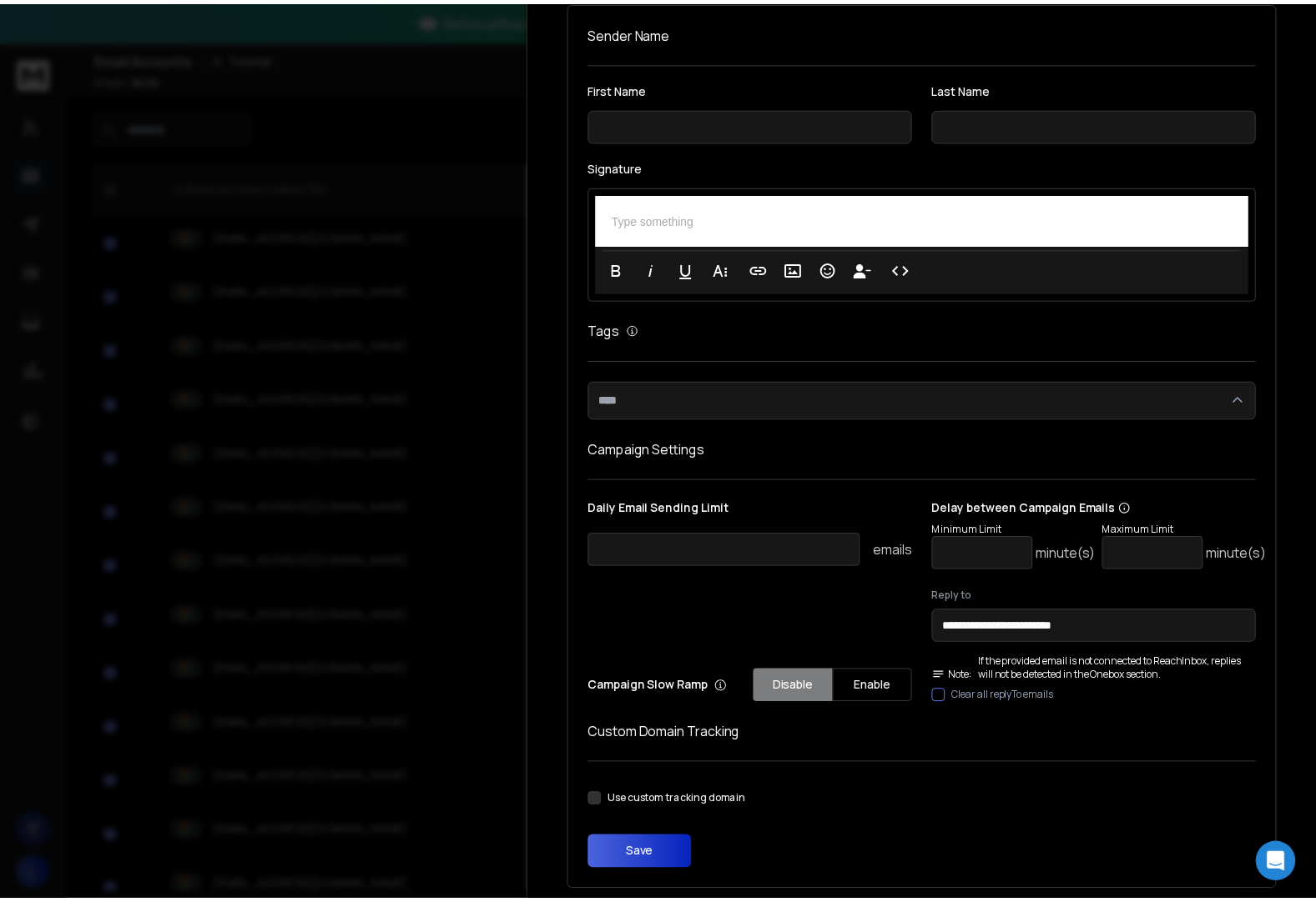
scroll to position [122, 0]
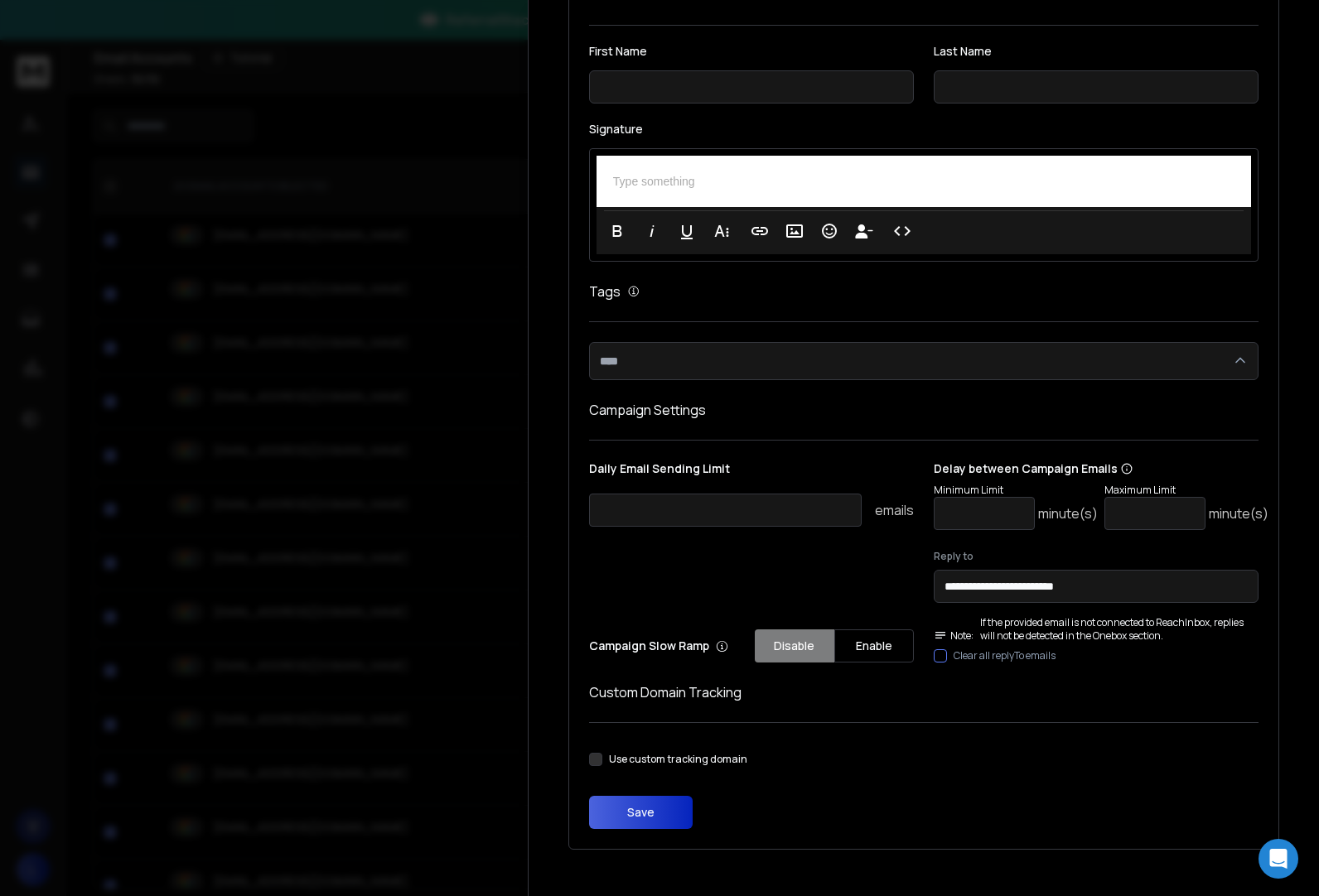
click at [621, 810] on button "Save" at bounding box center [641, 813] width 104 height 34
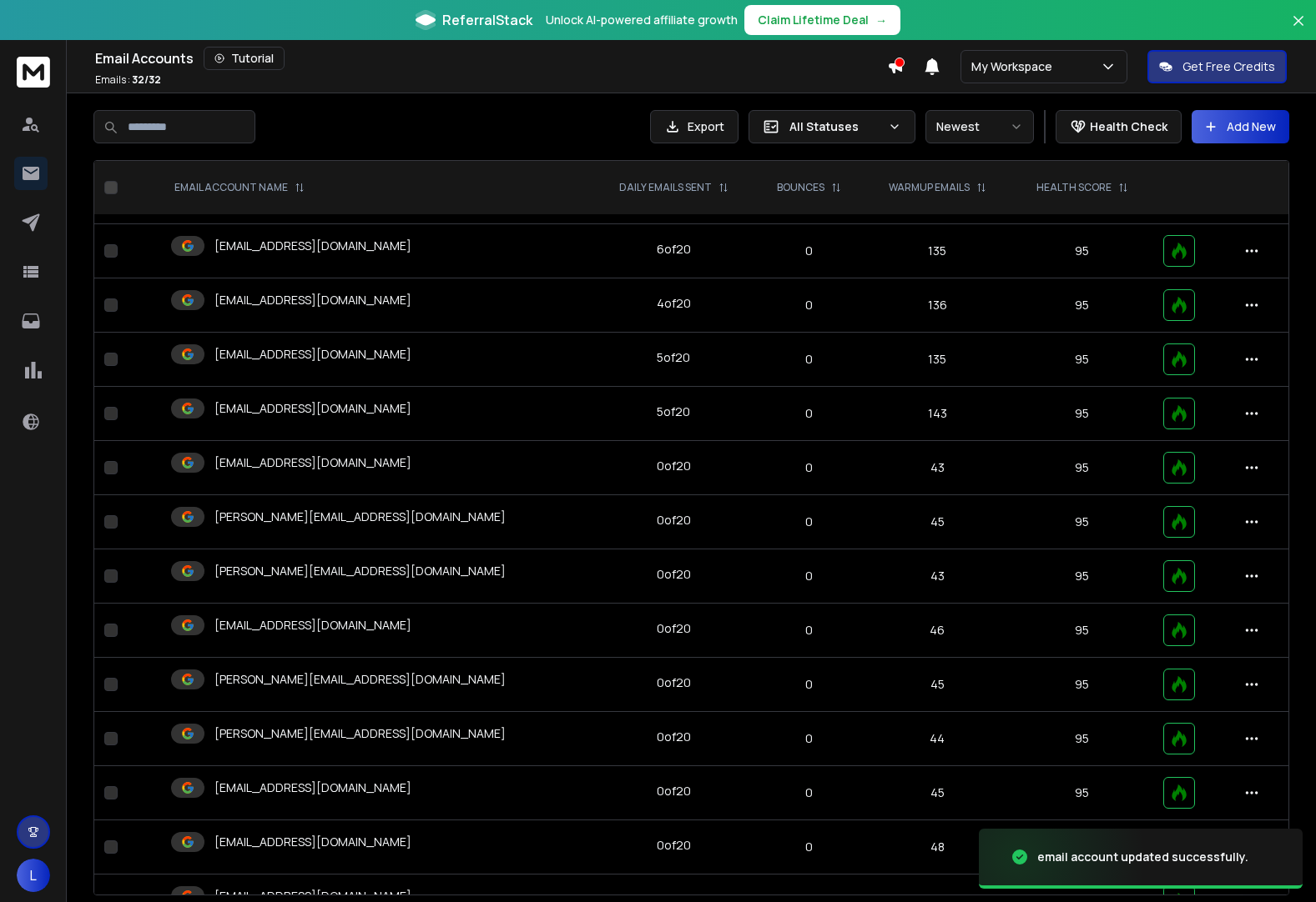
scroll to position [1067, 0]
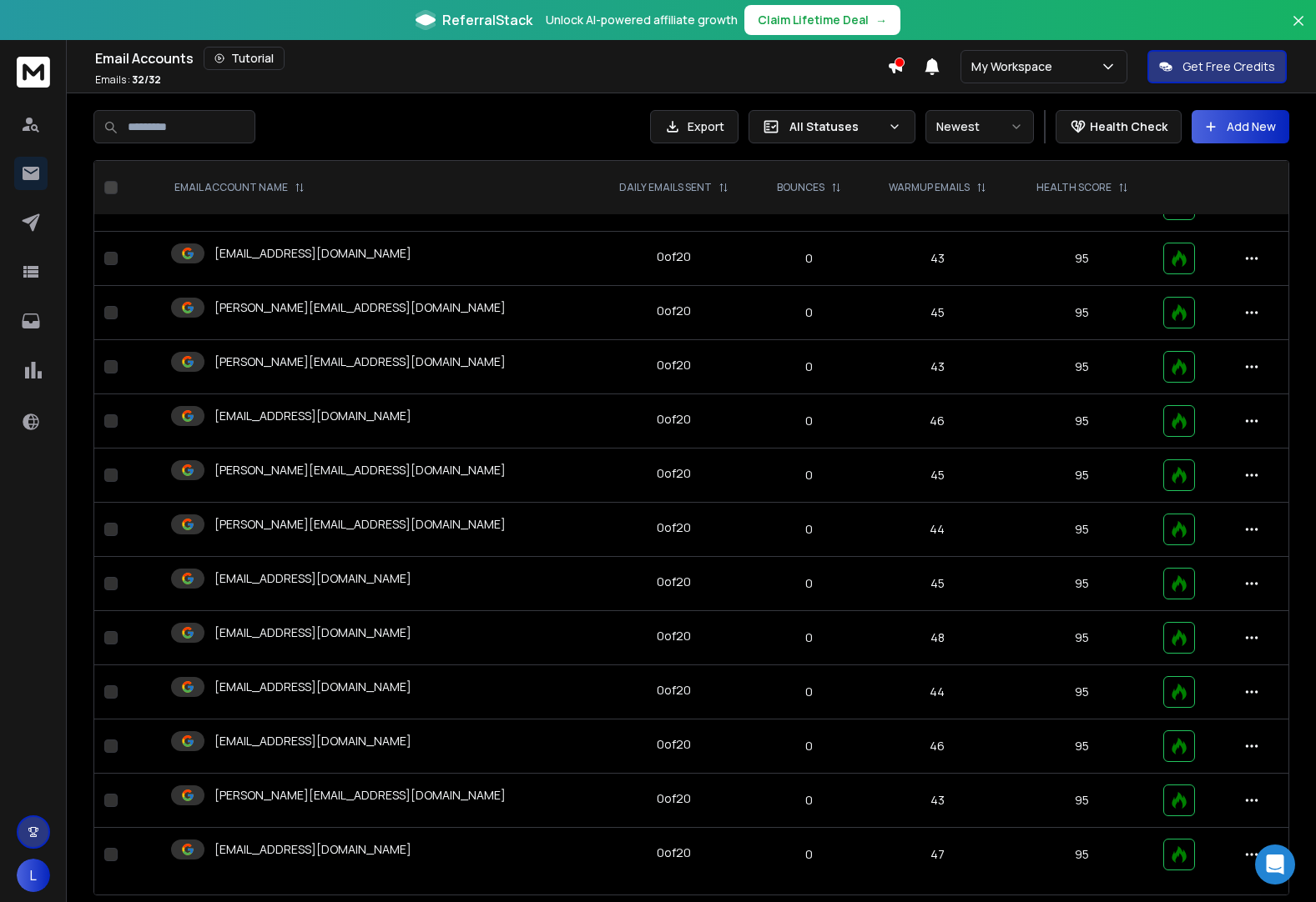
click at [293, 750] on div "[EMAIL_ADDRESS][DOMAIN_NAME]" at bounding box center [291, 742] width 241 height 20
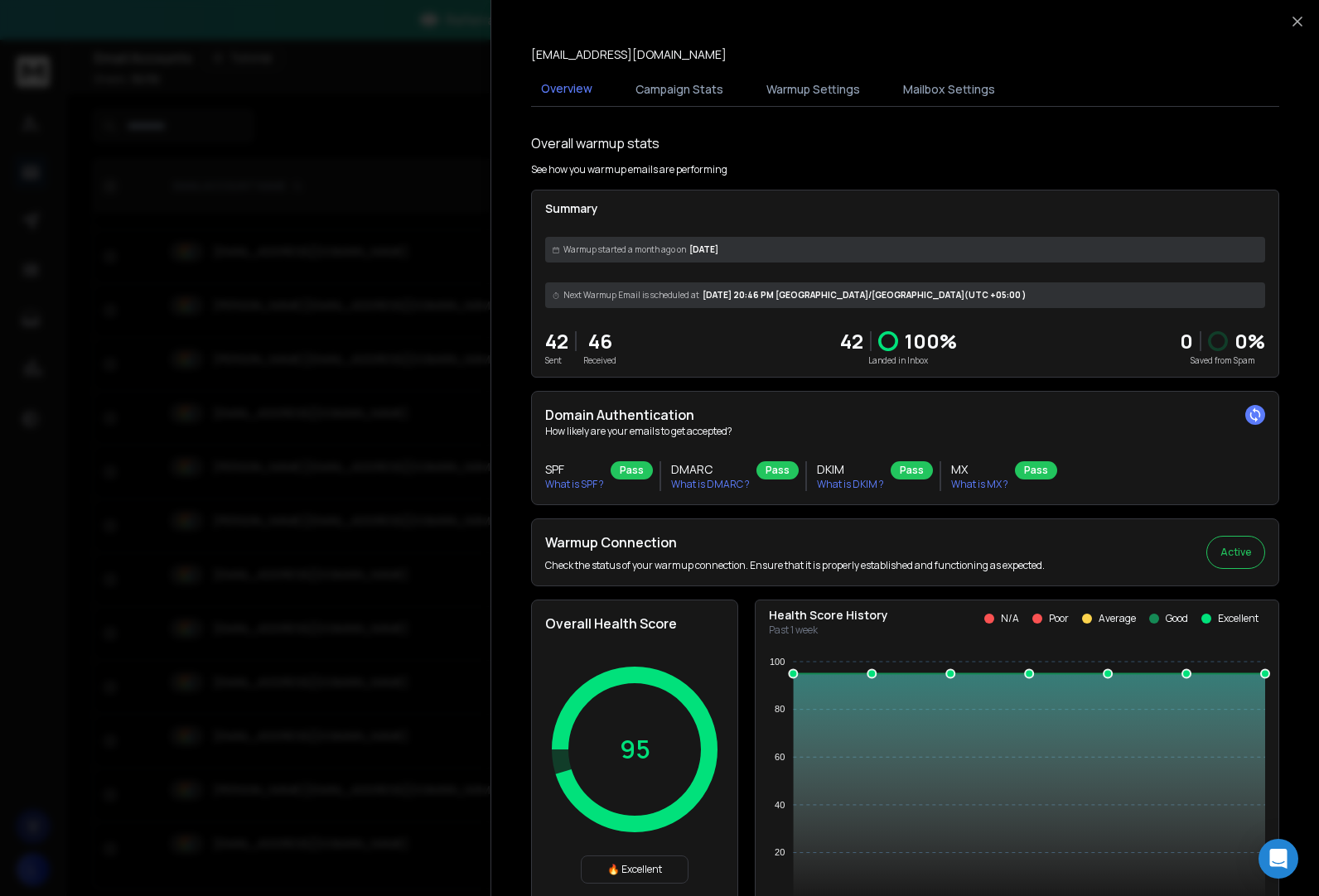
click at [956, 82] on button "Mailbox Settings" at bounding box center [948, 89] width 112 height 36
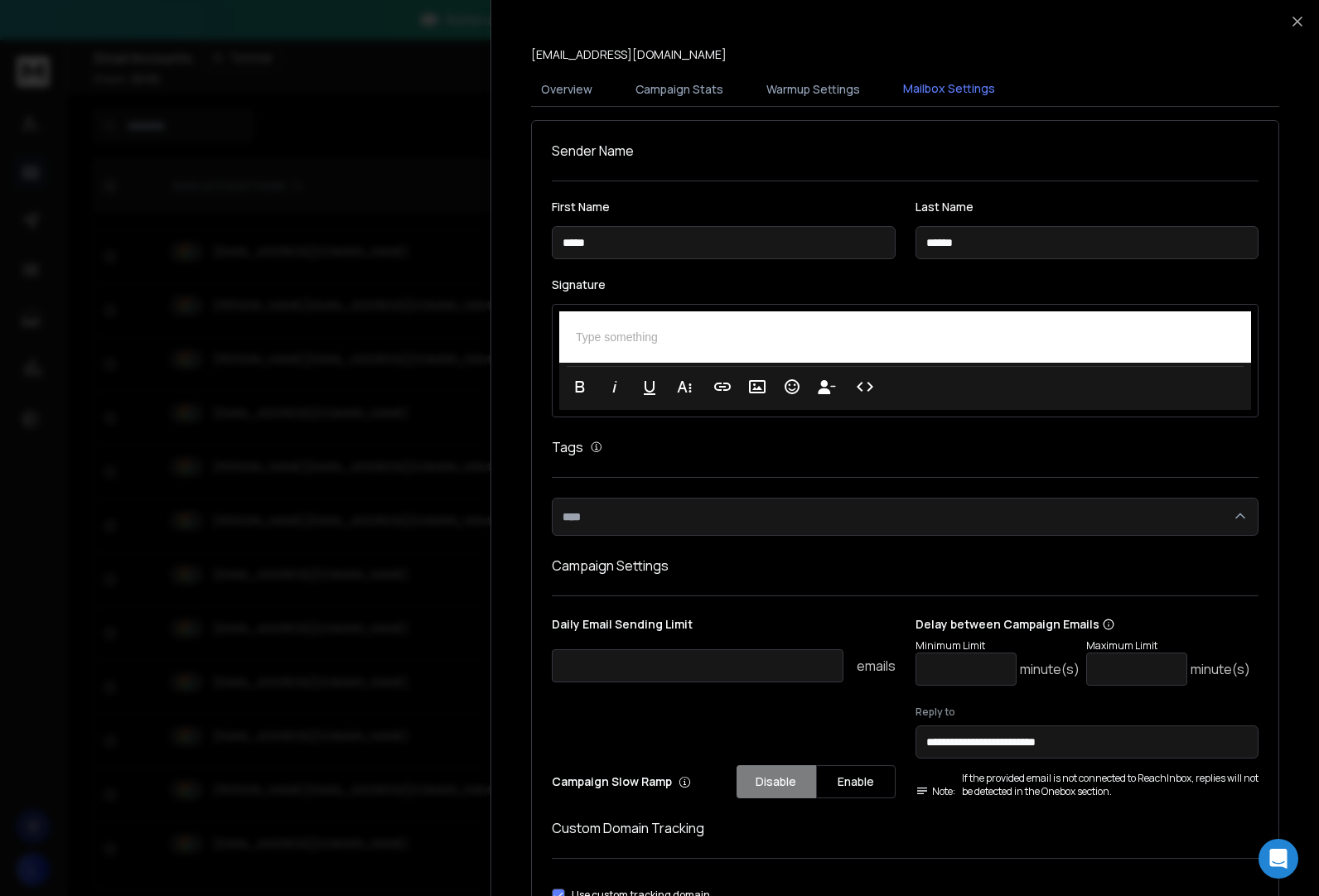
click at [418, 664] on div at bounding box center [659, 448] width 1319 height 896
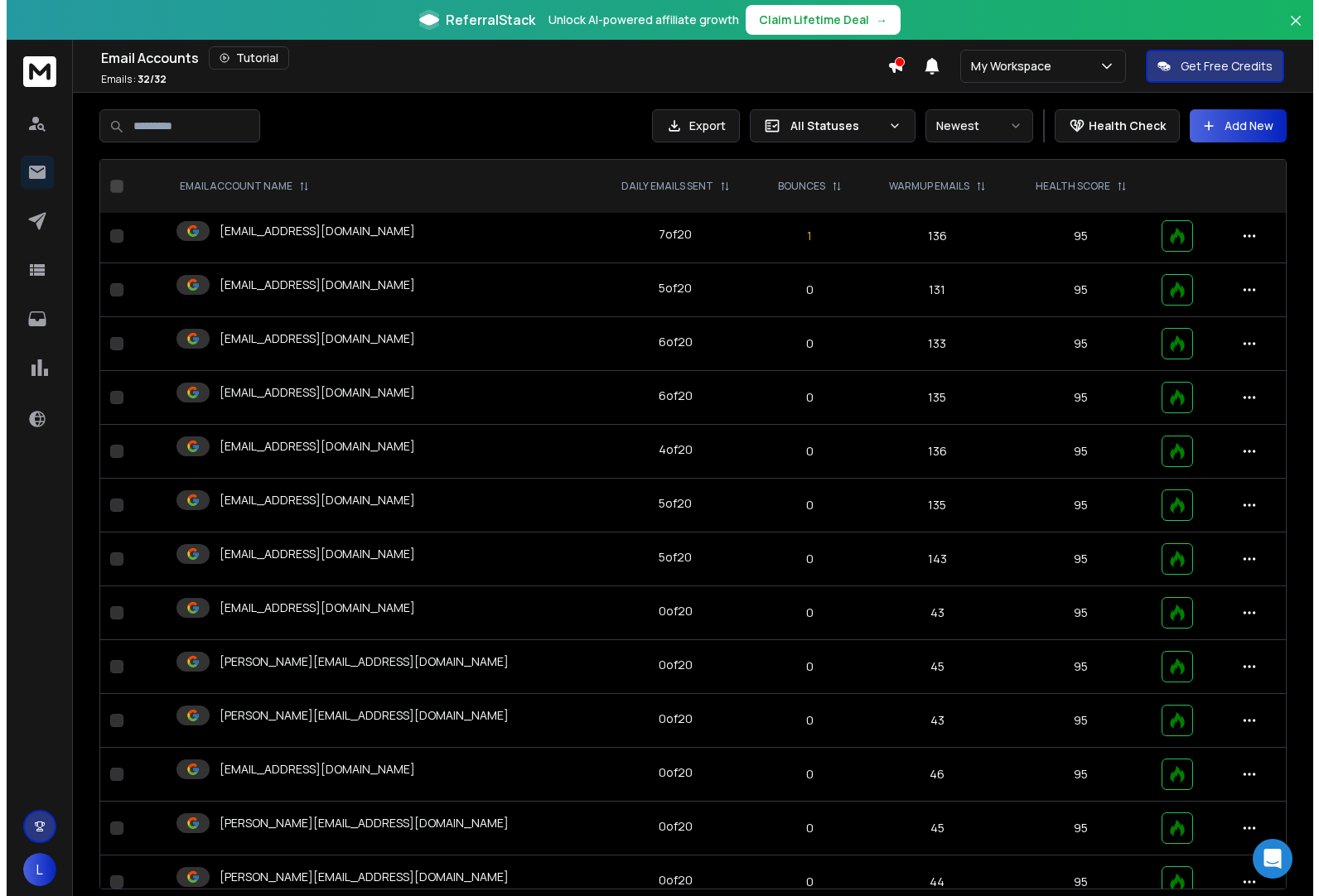
scroll to position [563, 0]
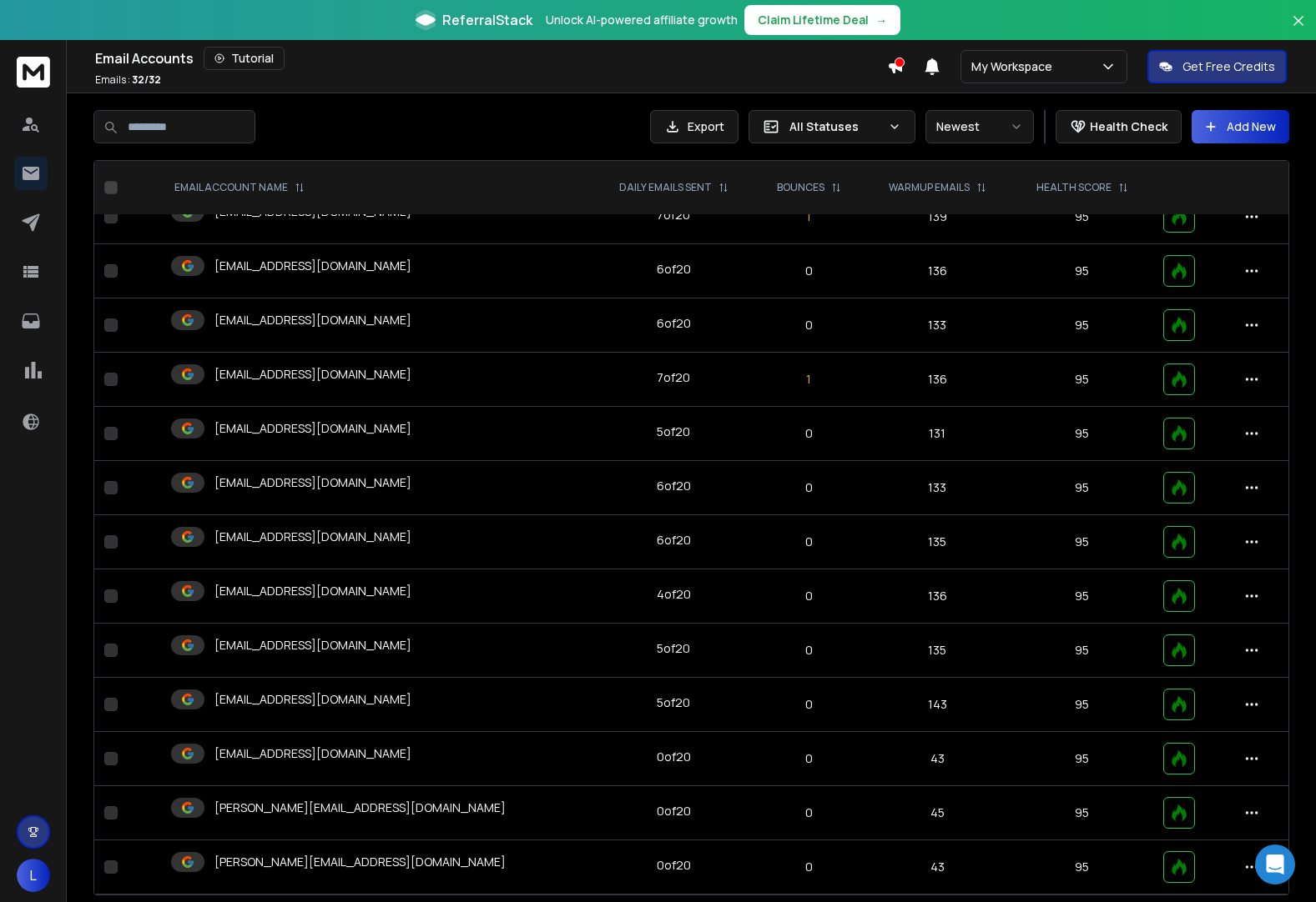
click at [328, 299] on td "[EMAIL_ADDRESS][DOMAIN_NAME]" at bounding box center [376, 326] width 431 height 54
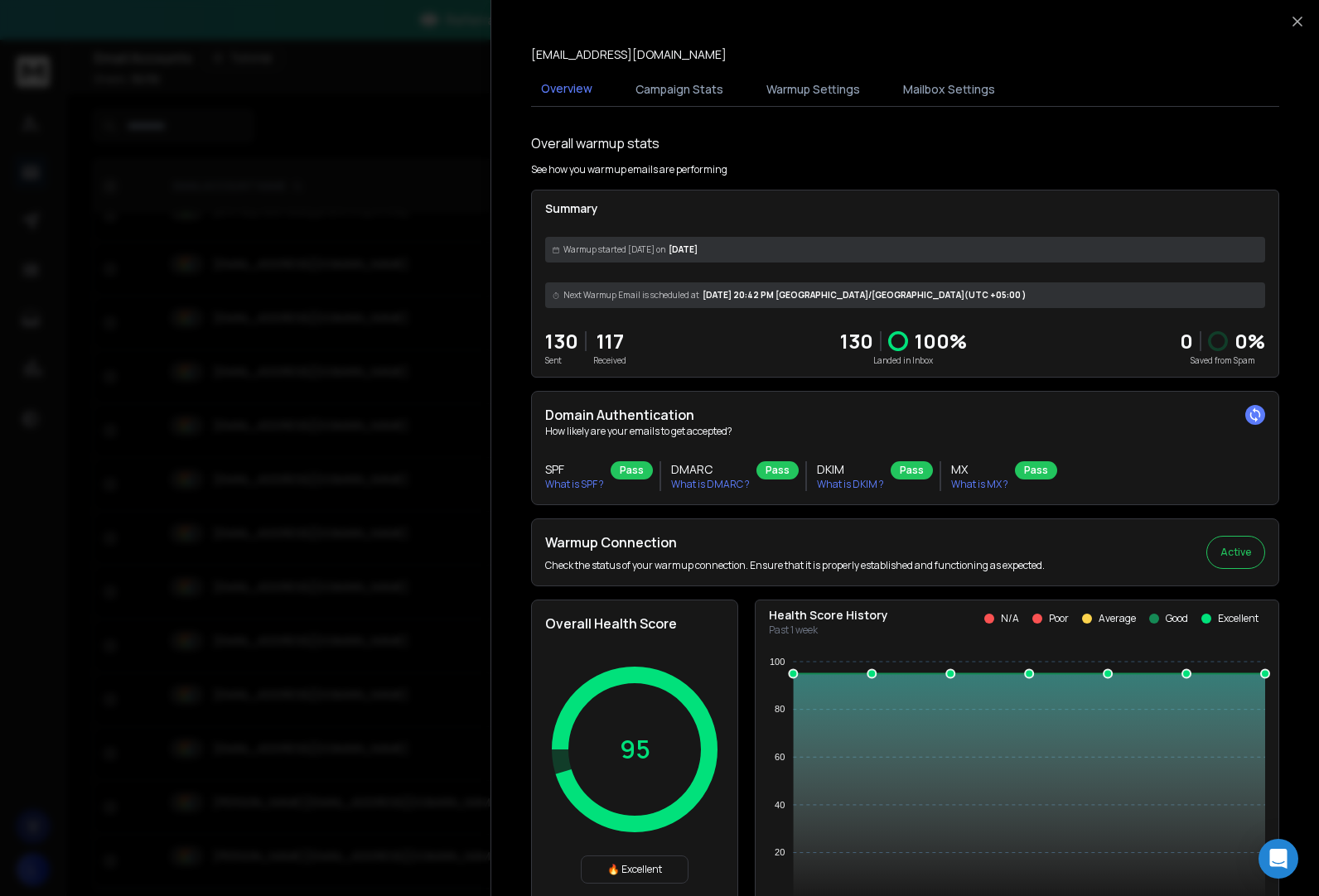
click at [942, 77] on button "Mailbox Settings" at bounding box center [948, 89] width 112 height 36
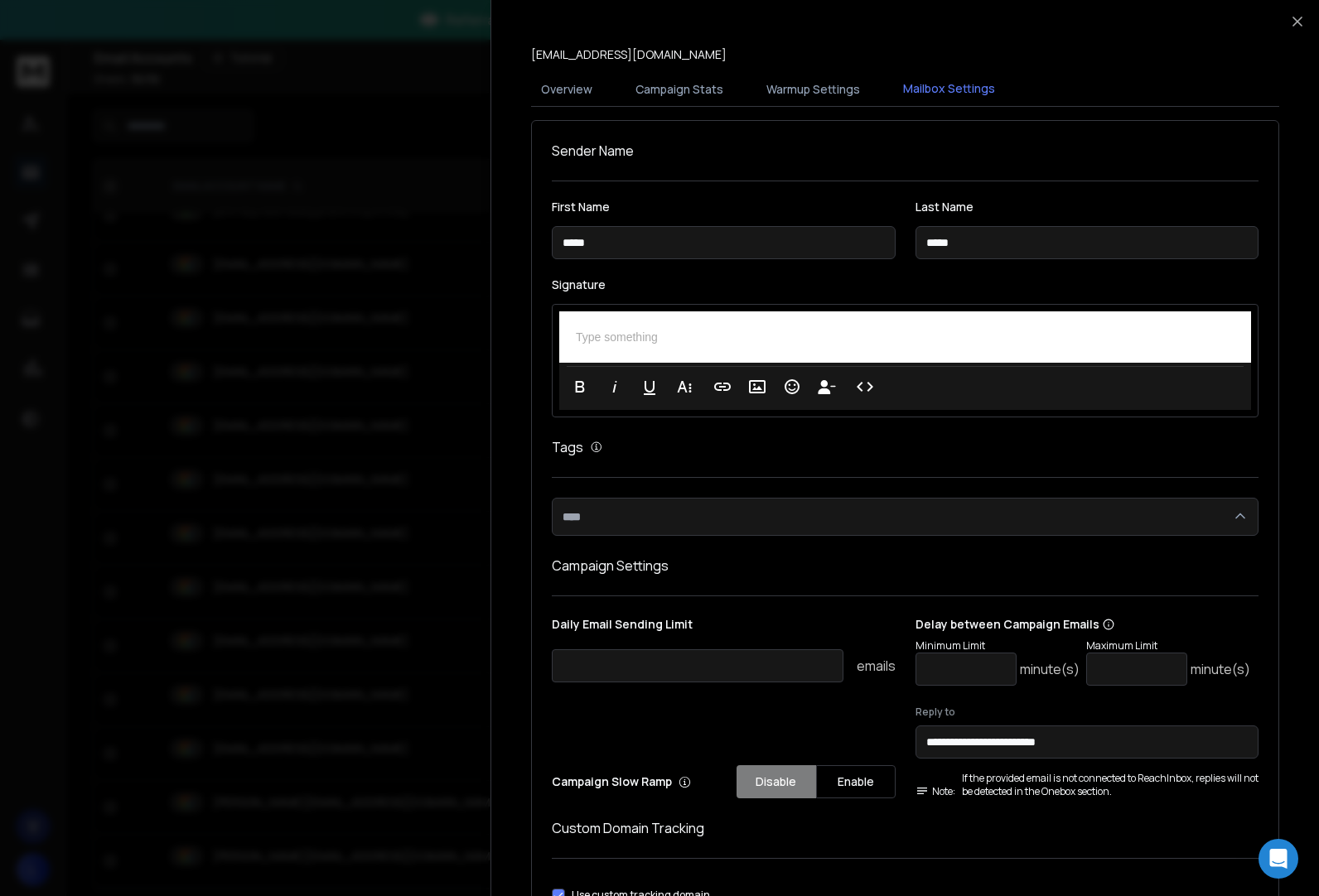
scroll to position [249, 0]
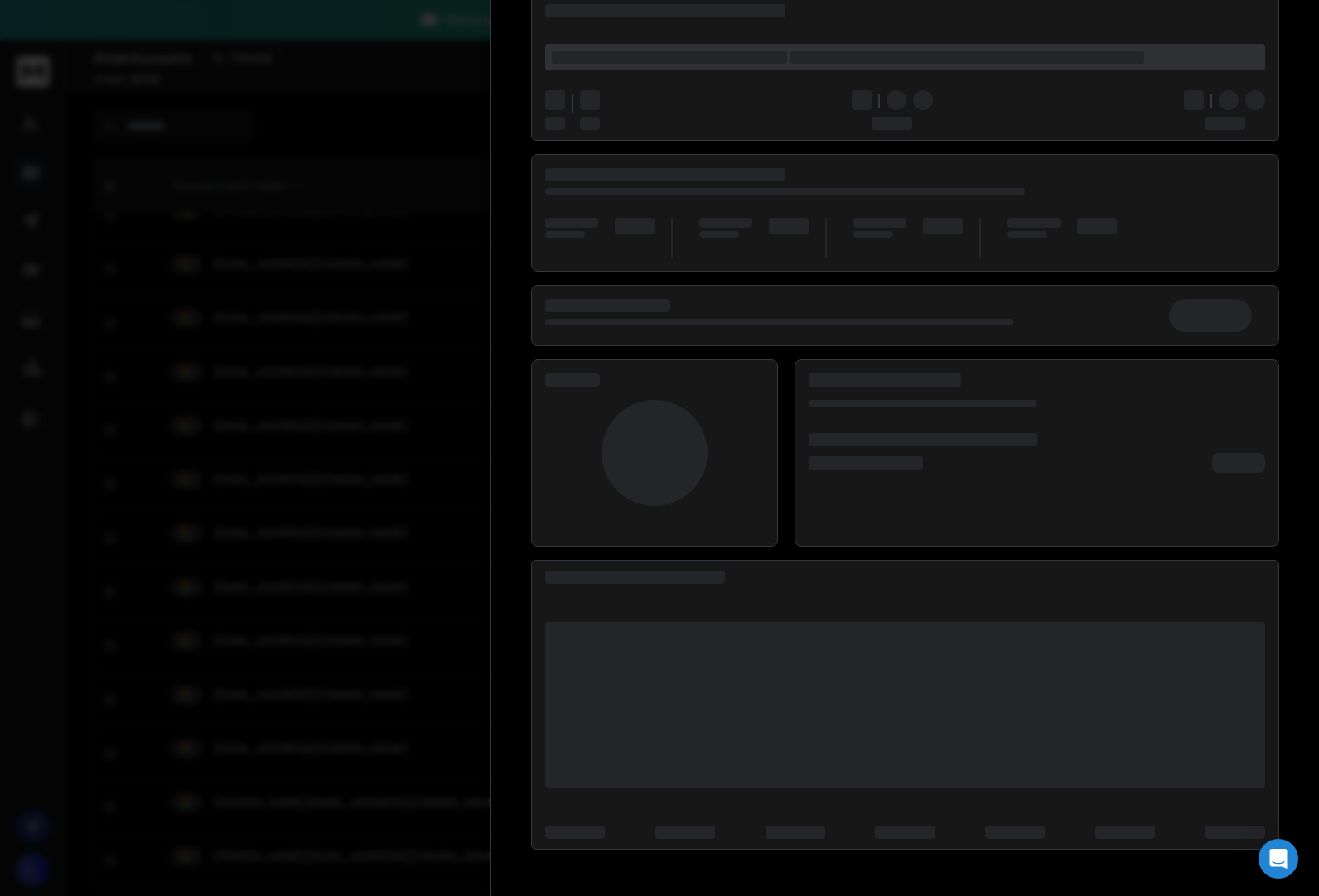
click at [459, 459] on div at bounding box center [659, 448] width 1319 height 896
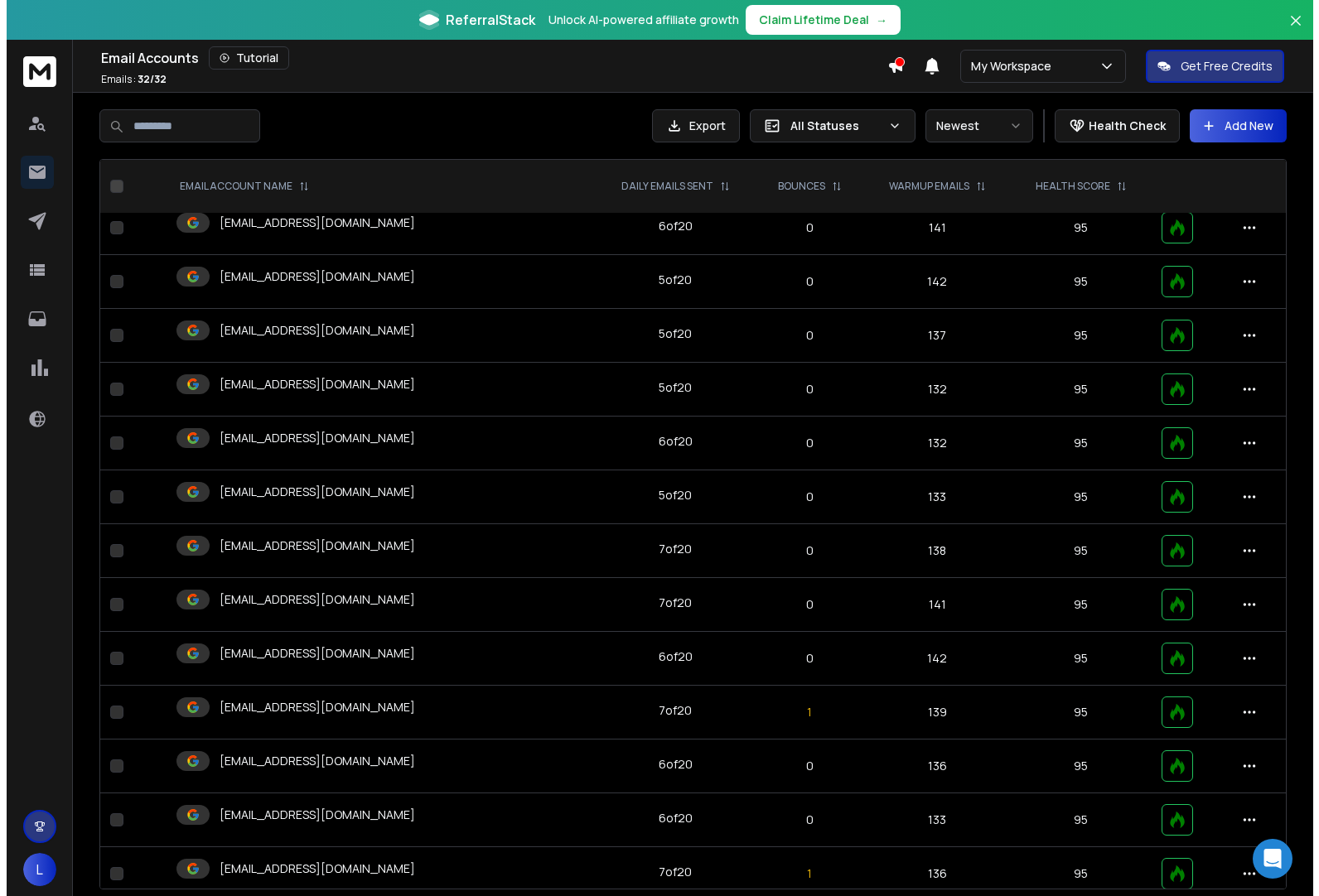
scroll to position [0, 0]
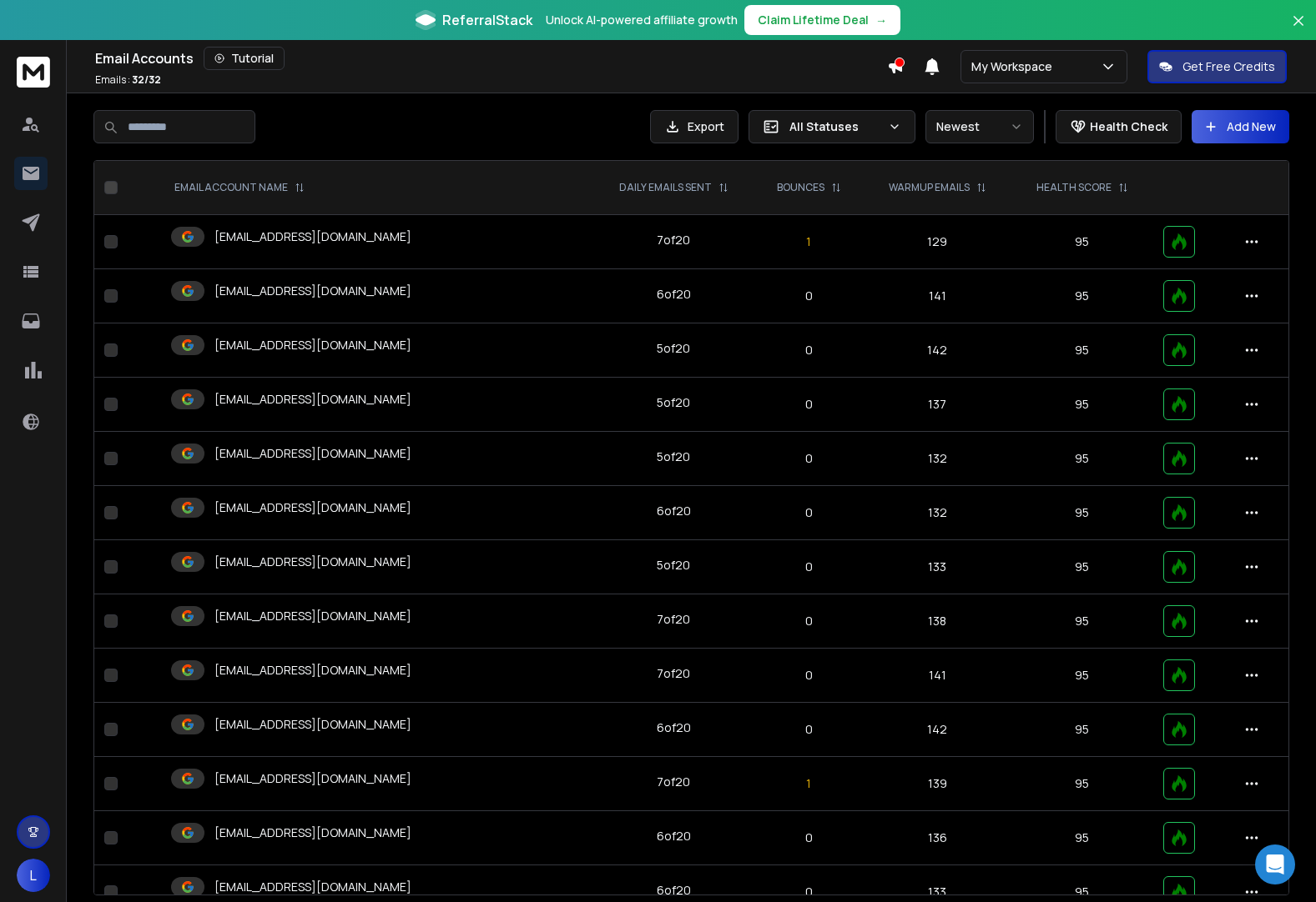
click at [462, 244] on div "[EMAIL_ADDRESS][DOMAIN_NAME]" at bounding box center [376, 237] width 411 height 20
